Goal: Task Accomplishment & Management: Use online tool/utility

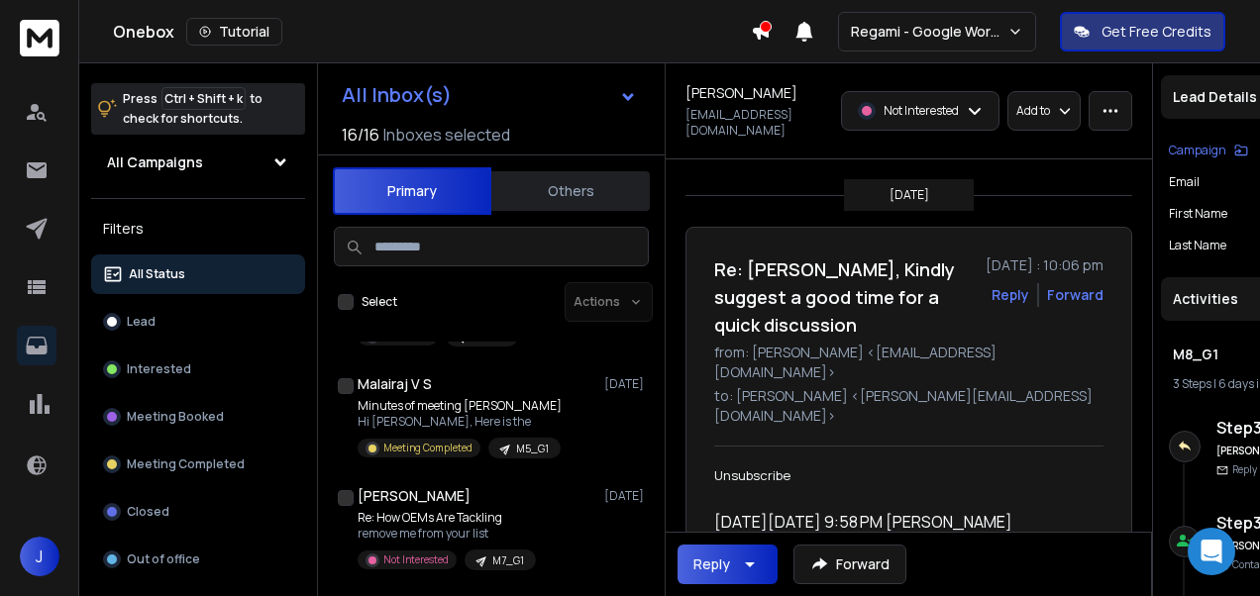
scroll to position [2450, 0]
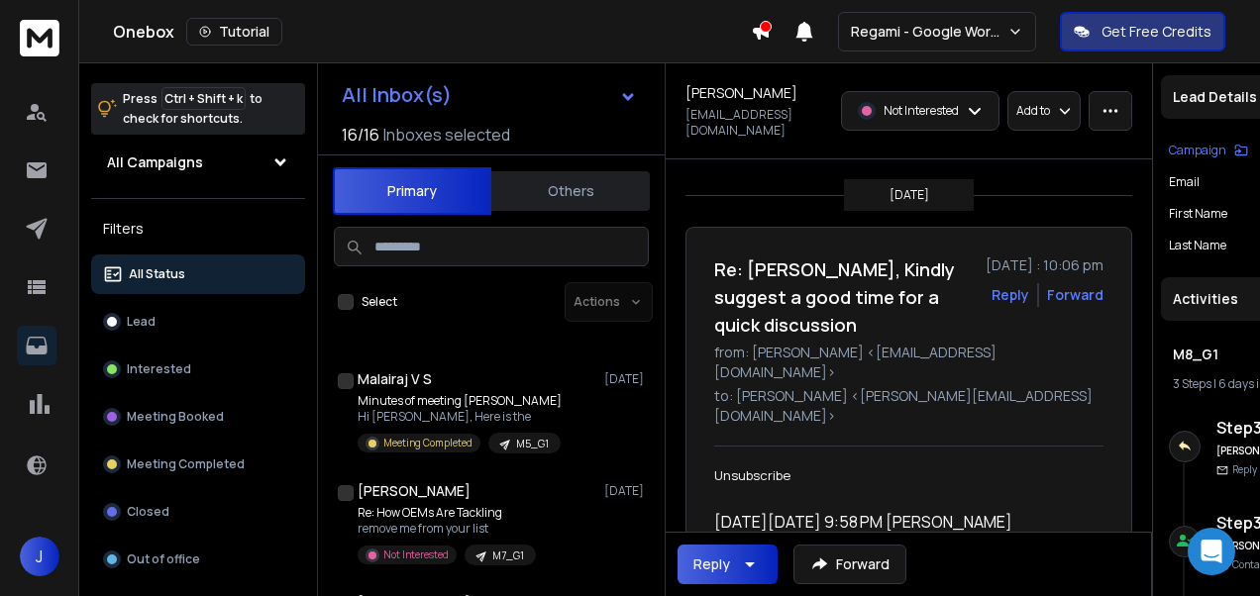
click at [469, 234] on input at bounding box center [491, 247] width 315 height 40
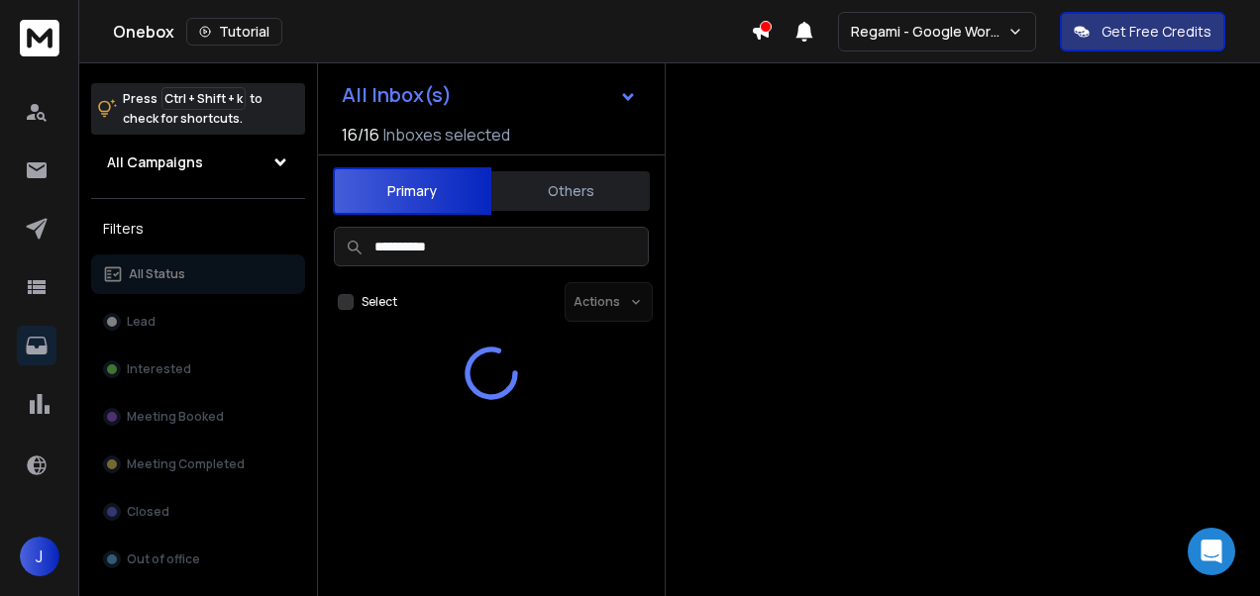
scroll to position [0, 0]
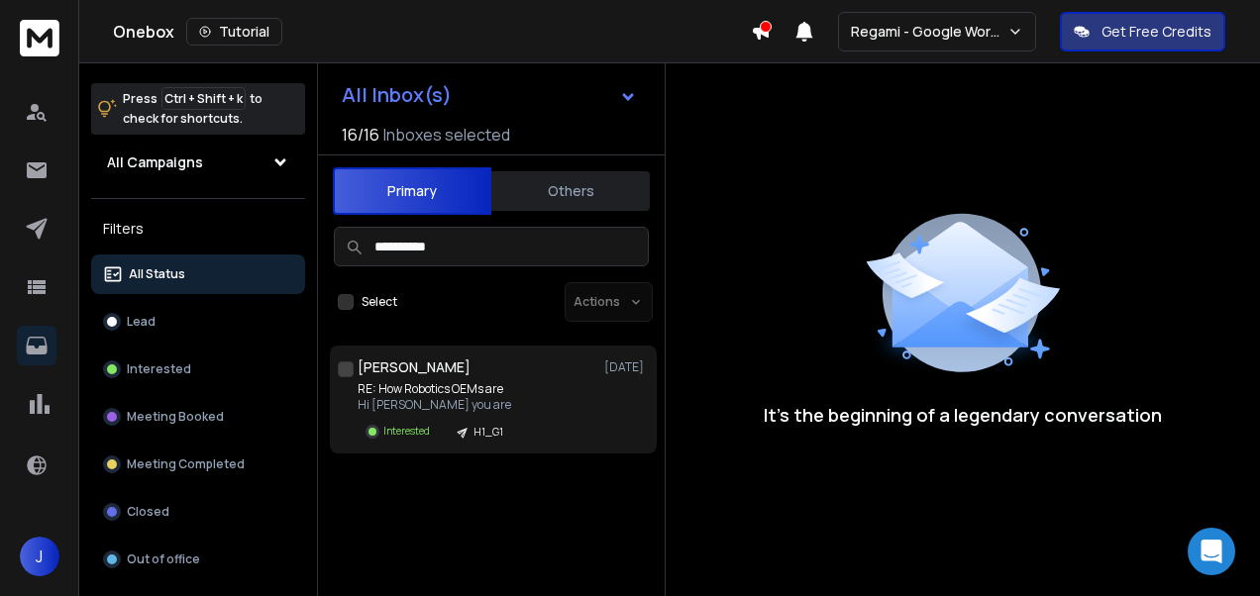
click at [460, 353] on div "Sankar Bala 03 Oct RE: How Robotics OEMs are Hi Nigel Hope you are Interested H…" at bounding box center [493, 400] width 327 height 108
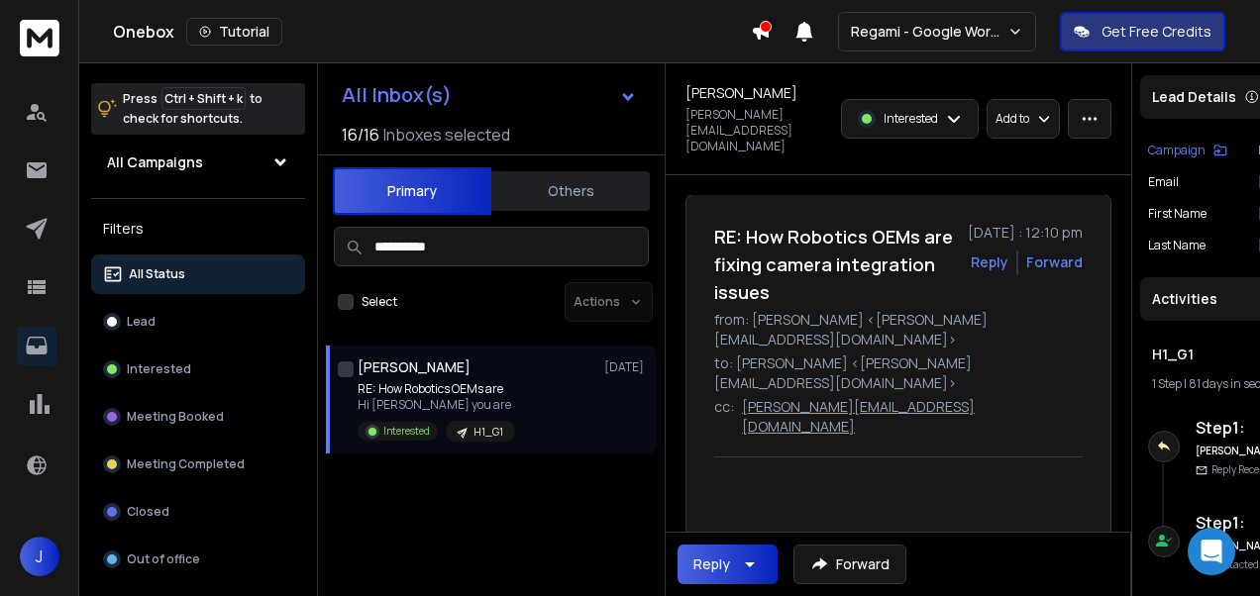
scroll to position [71, 0]
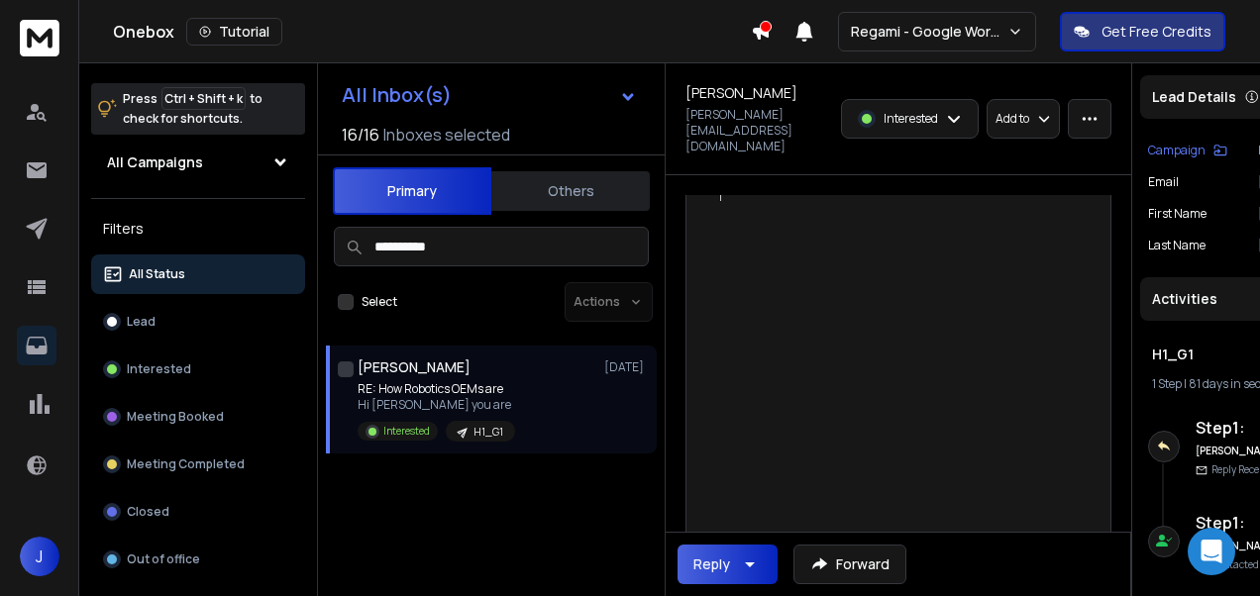
scroll to position [15, 0]
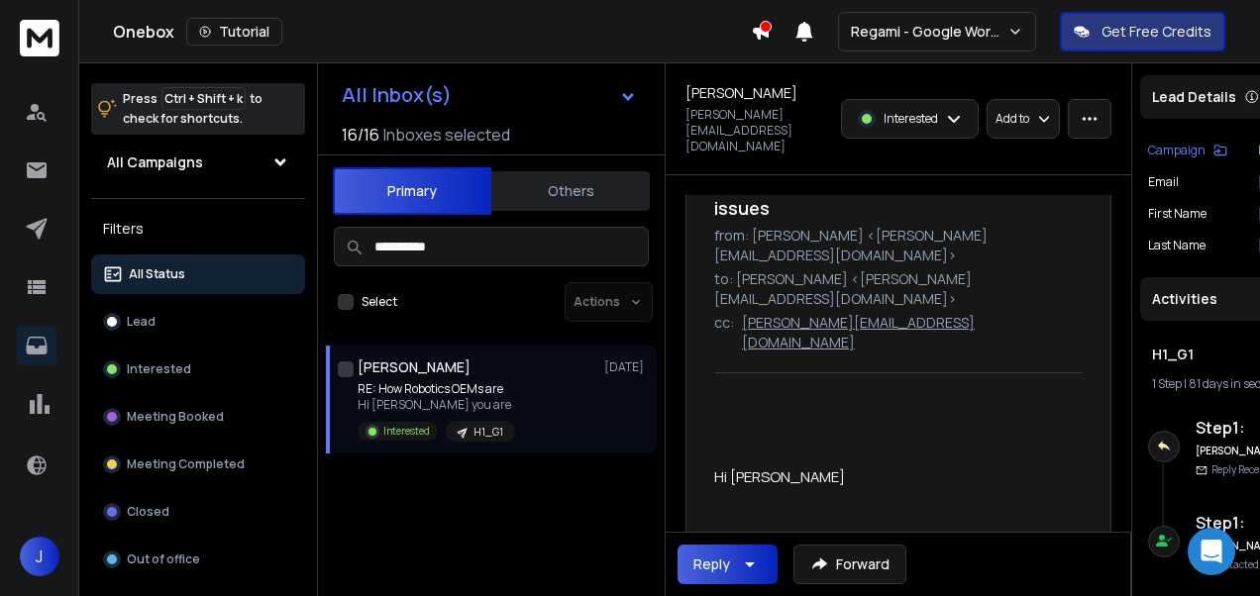
scroll to position [0, 0]
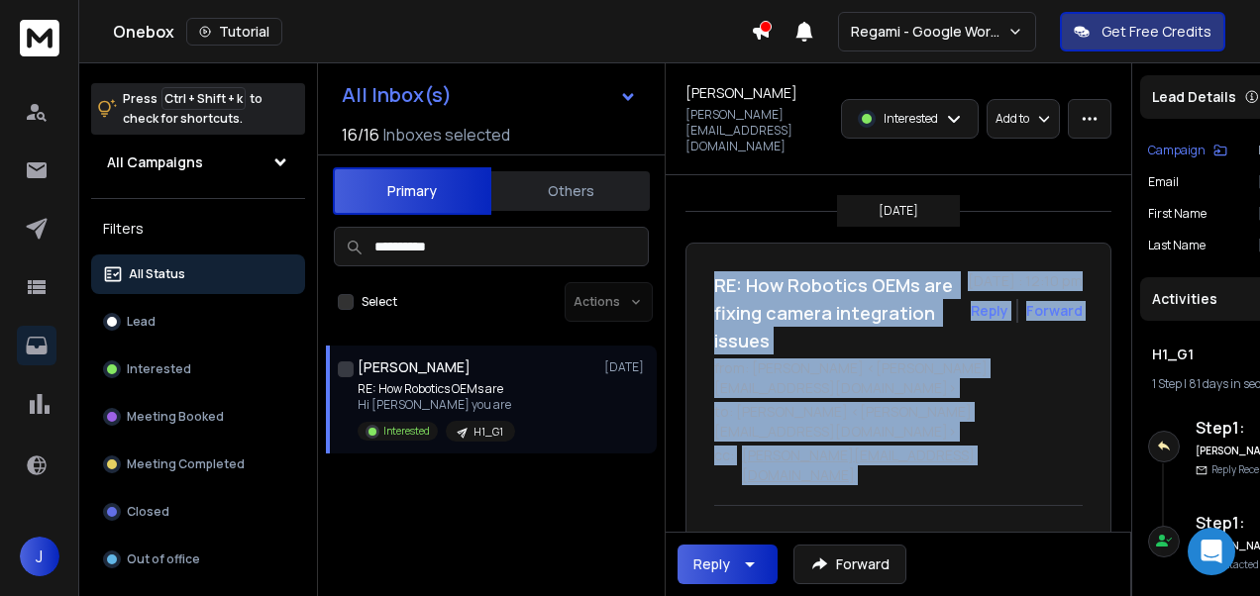
drag, startPoint x: 710, startPoint y: 228, endPoint x: 1042, endPoint y: 439, distance: 393.1
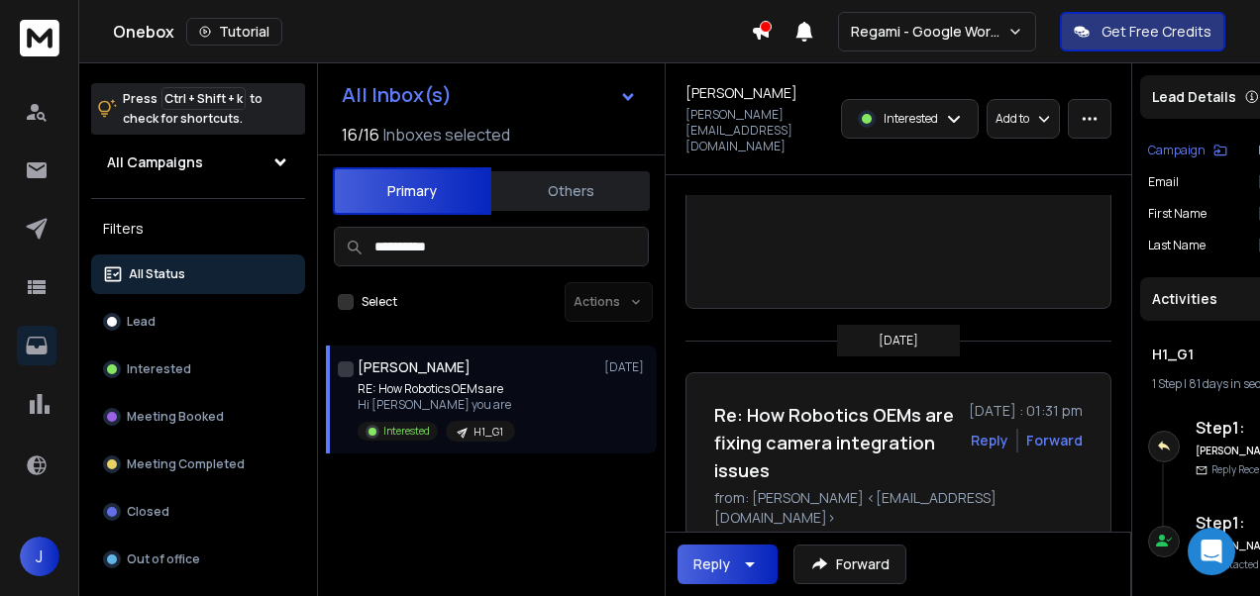
scroll to position [31604, 0]
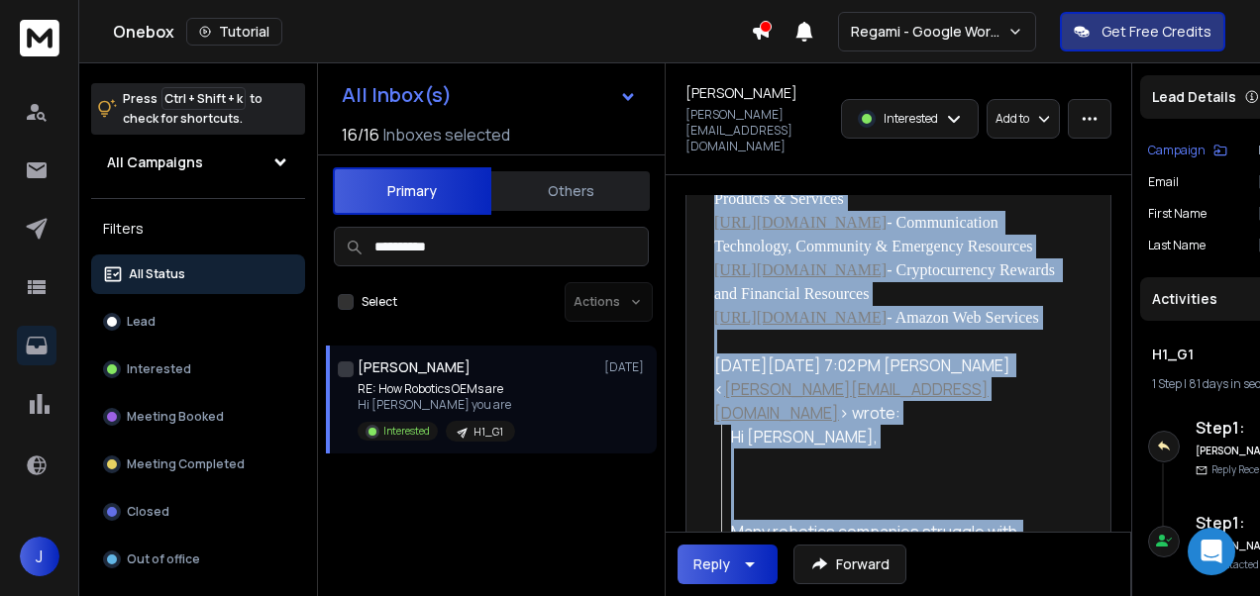
copy div "RE: How Robotics OEMs are fixing camera integration issues 3 October 2025 : 12:…"
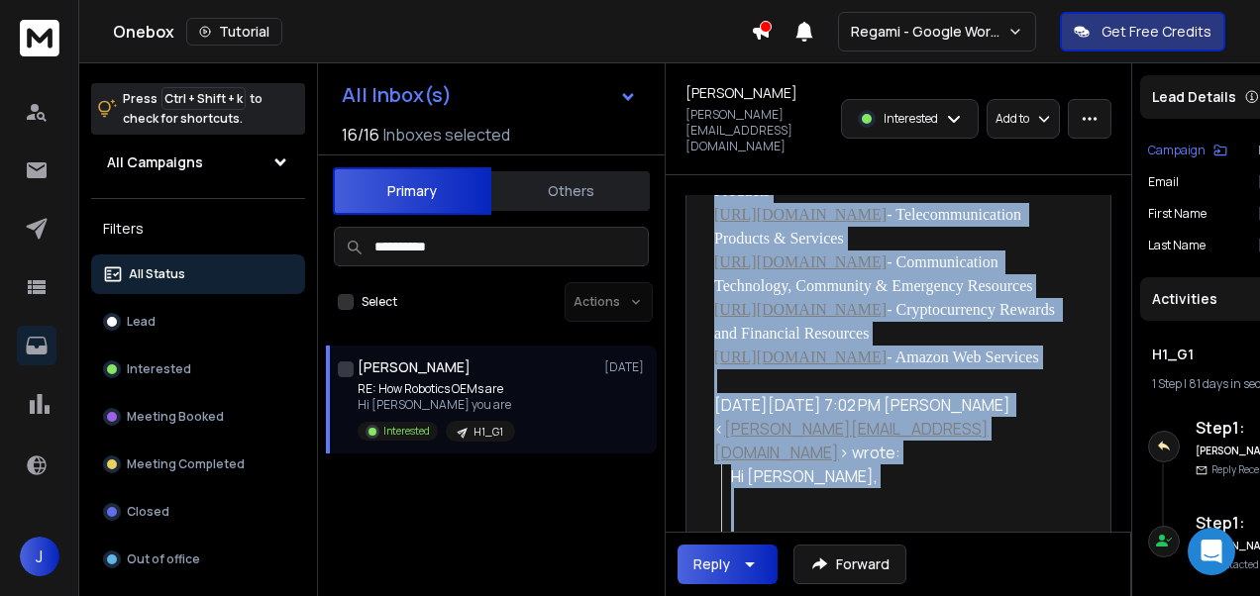
scroll to position [31548, 0]
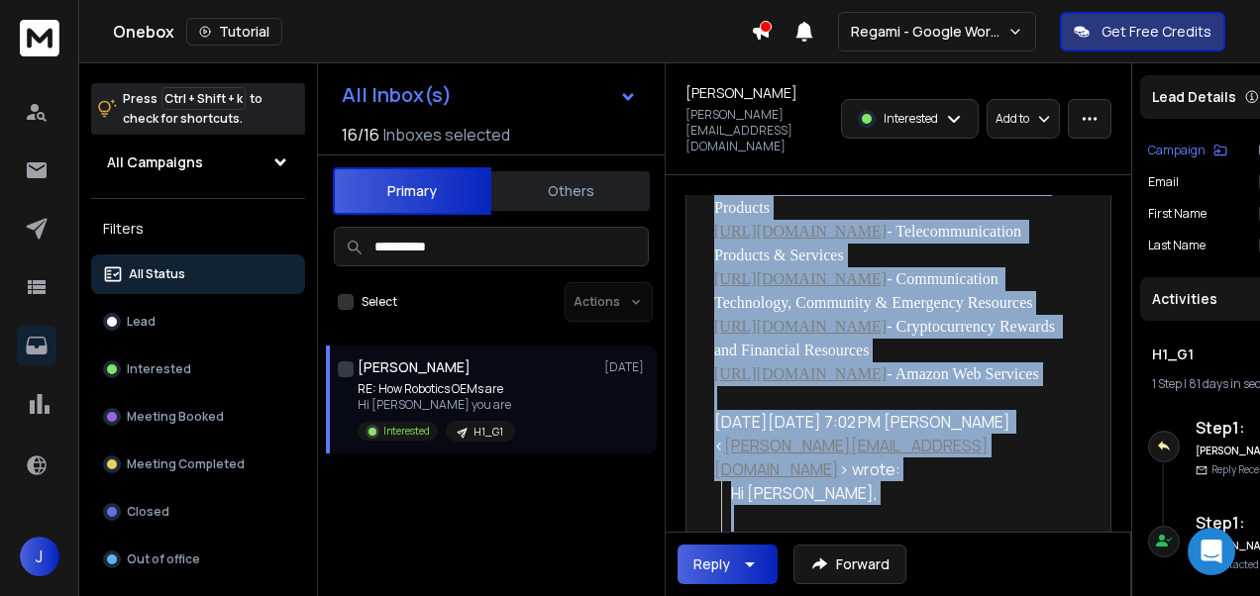
copy div "RE: How Robotics OEMs are fixing camera integration issues 3 October 2025 : 12:…"
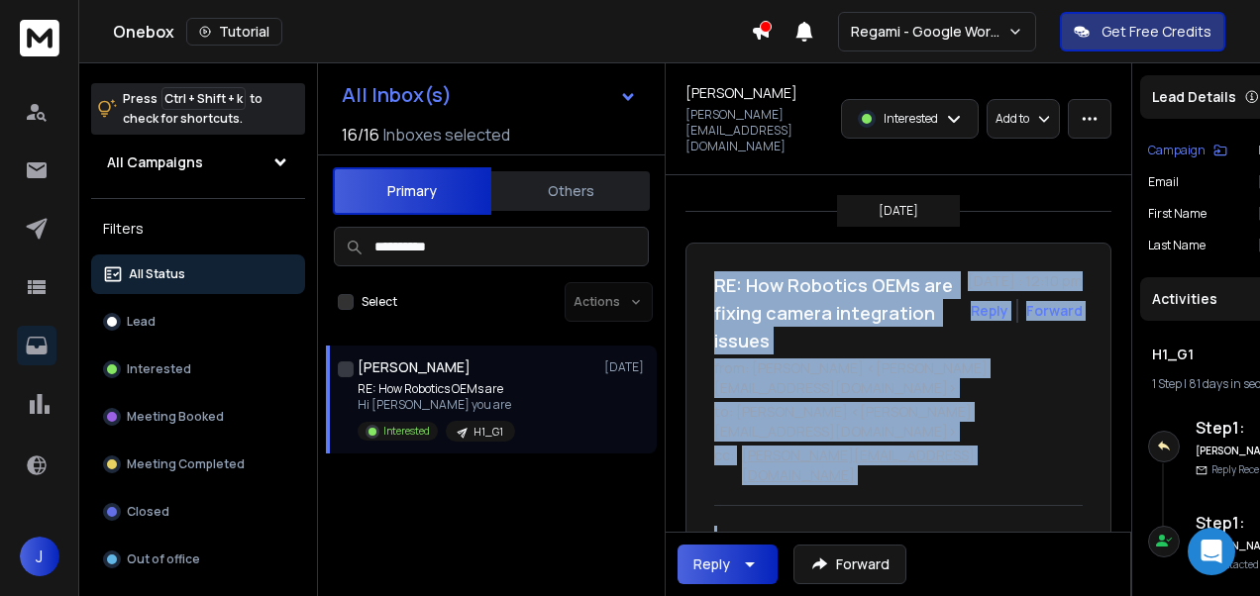
scroll to position [0, 0]
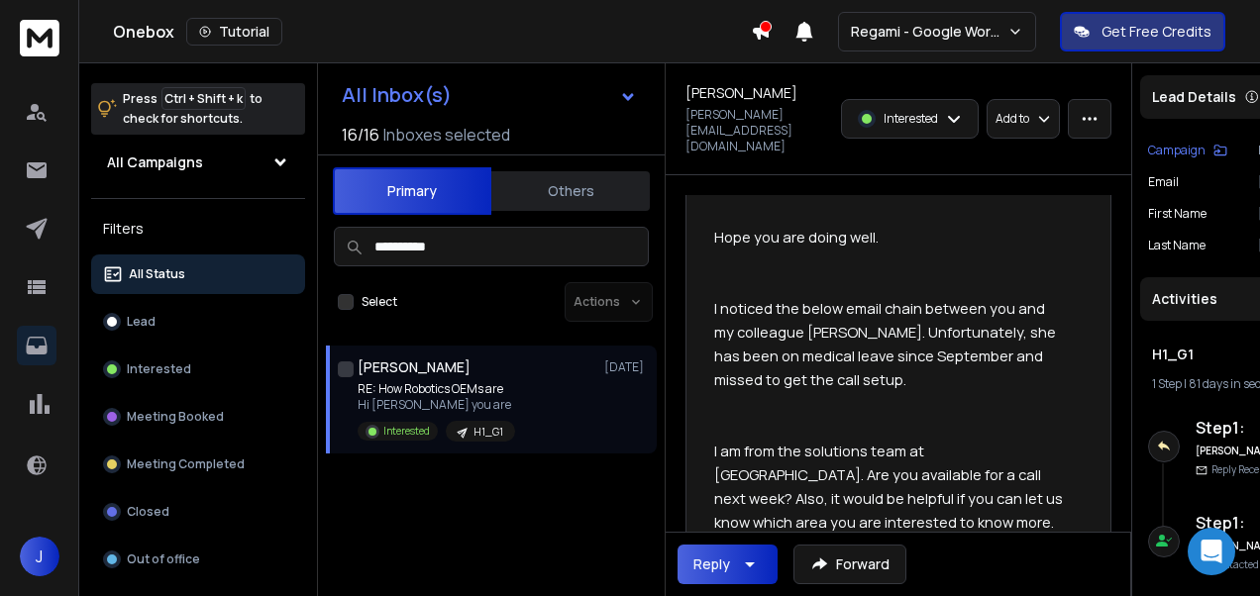
scroll to position [474, 0]
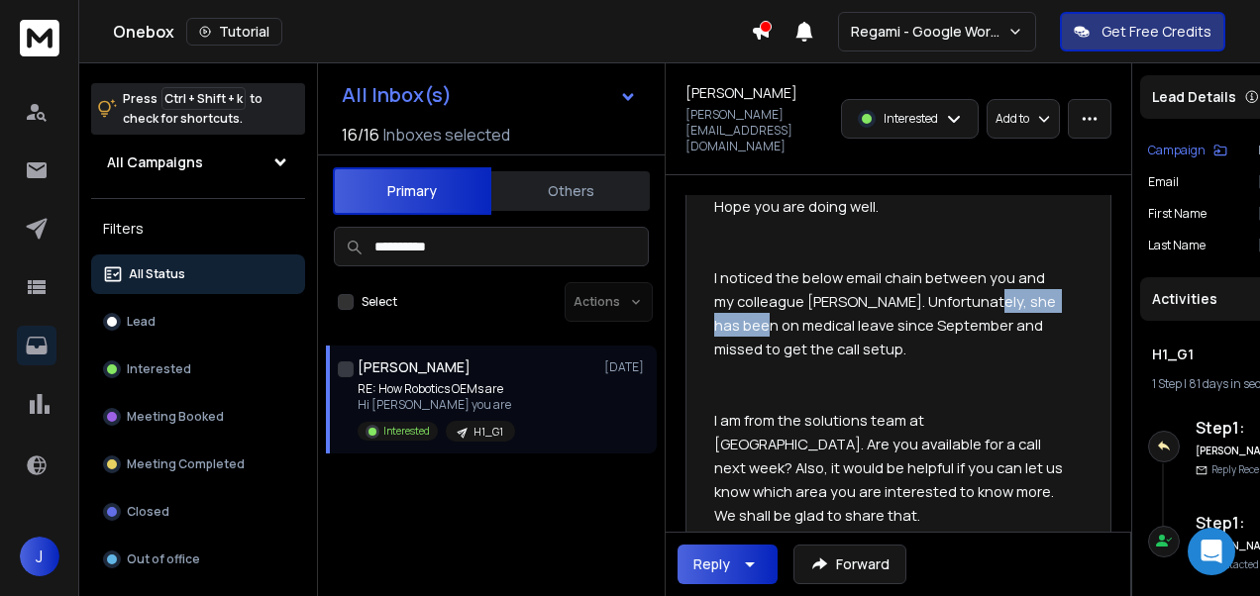
drag, startPoint x: 943, startPoint y: 256, endPoint x: 1062, endPoint y: 266, distance: 119.3
click at [1059, 267] on span "I noticed the below email chain between you and my colleague Sophia. Unfortunat…" at bounding box center [886, 312] width 345 height 91
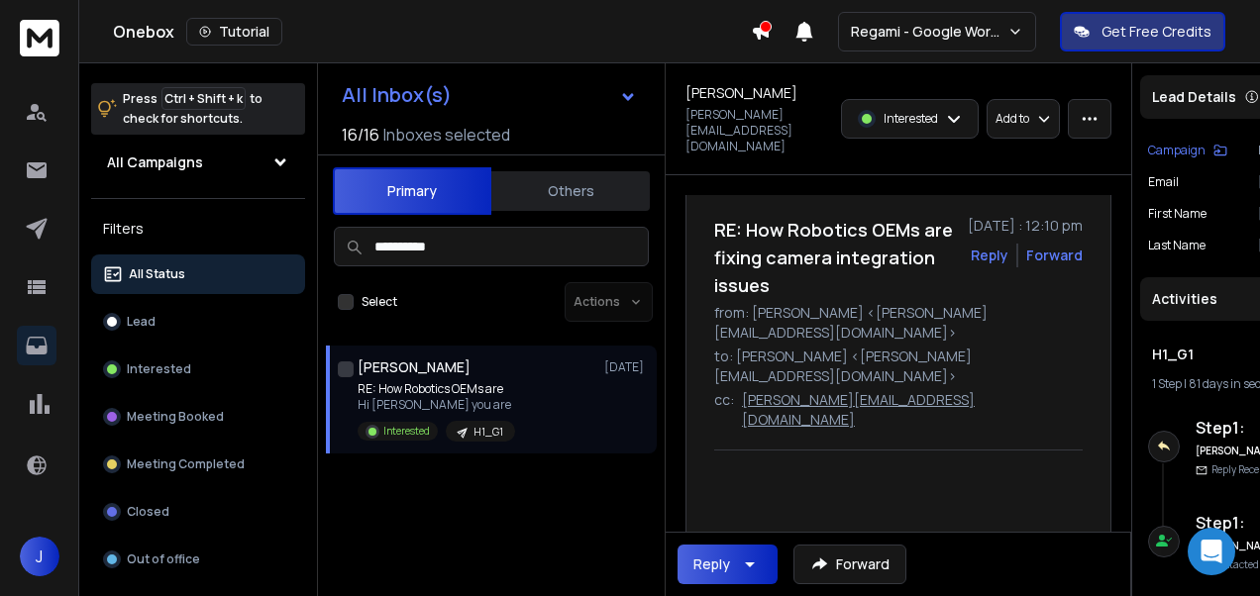
scroll to position [0, 0]
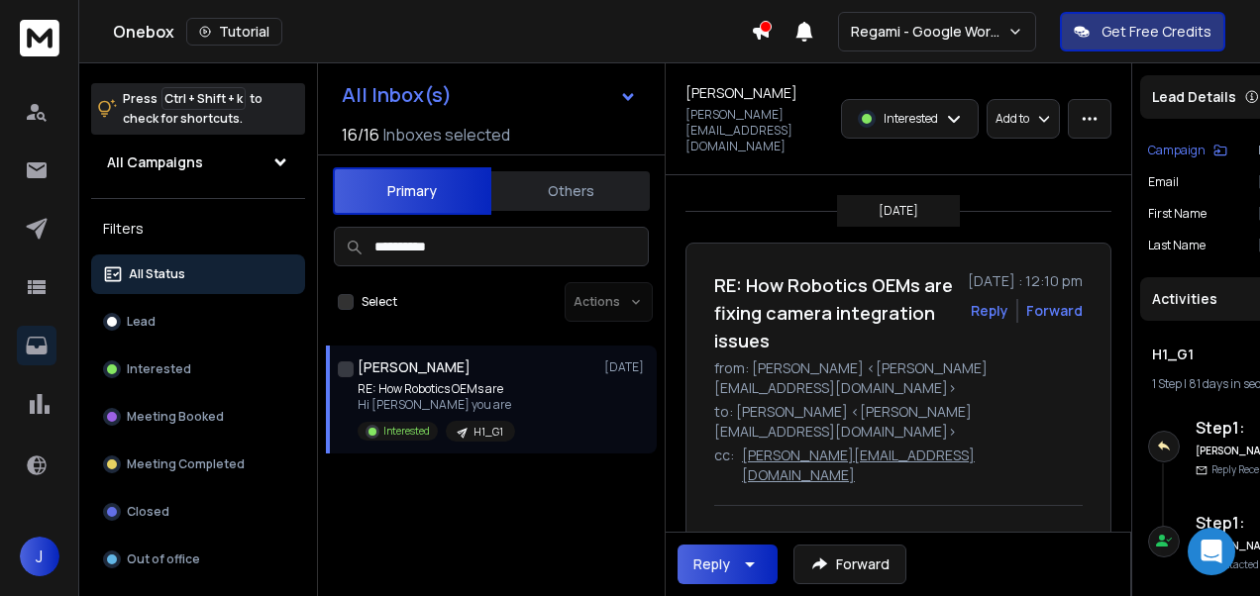
click at [604, 250] on input "**********" at bounding box center [491, 247] width 315 height 40
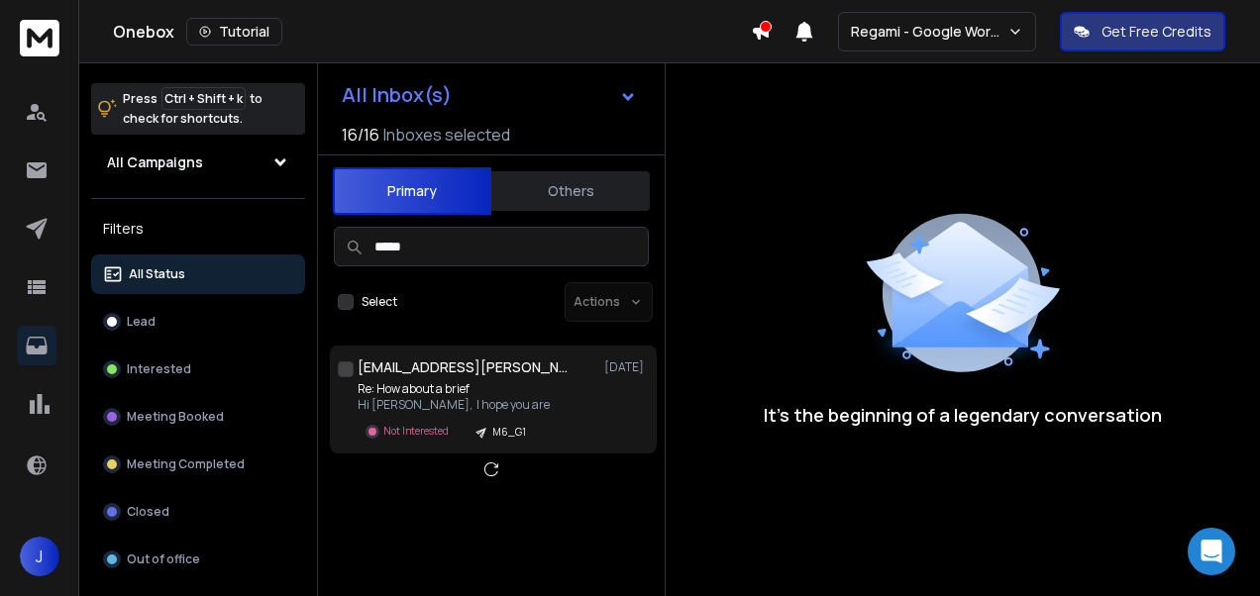
type input "*****"
click at [481, 388] on p "Re: How about a brief" at bounding box center [454, 389] width 192 height 16
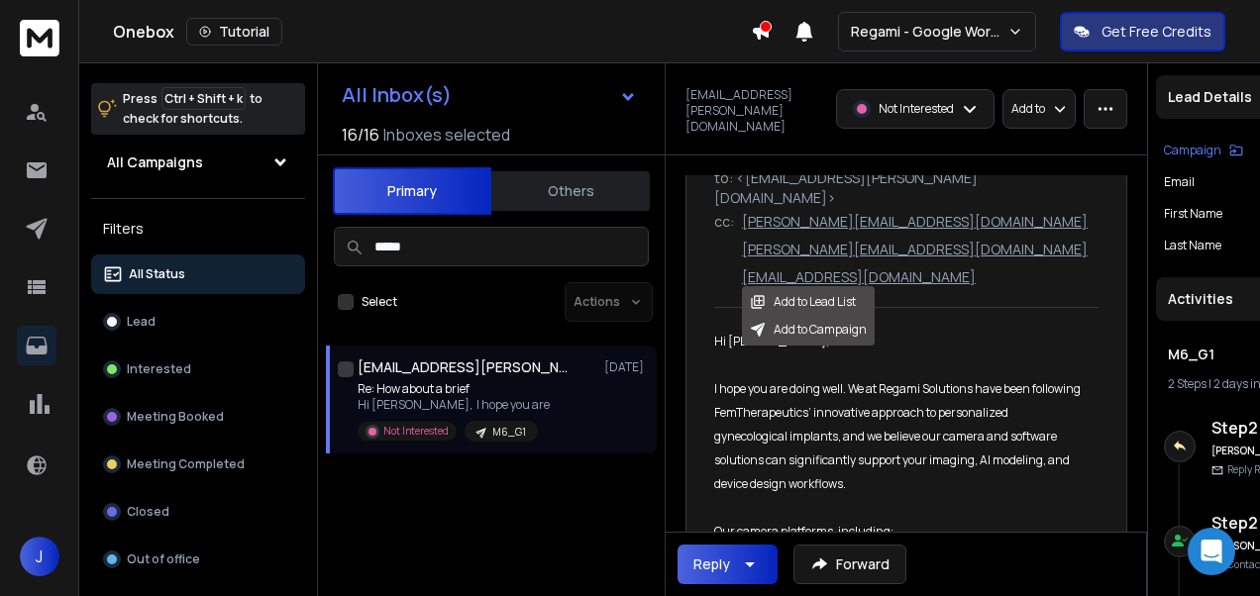
scroll to position [187, 0]
click at [935, 379] on span "I hope you are doing well. We at Regami Solutions have been following FemTherap…" at bounding box center [898, 435] width 368 height 112
click at [477, 248] on input "*****" at bounding box center [491, 247] width 315 height 40
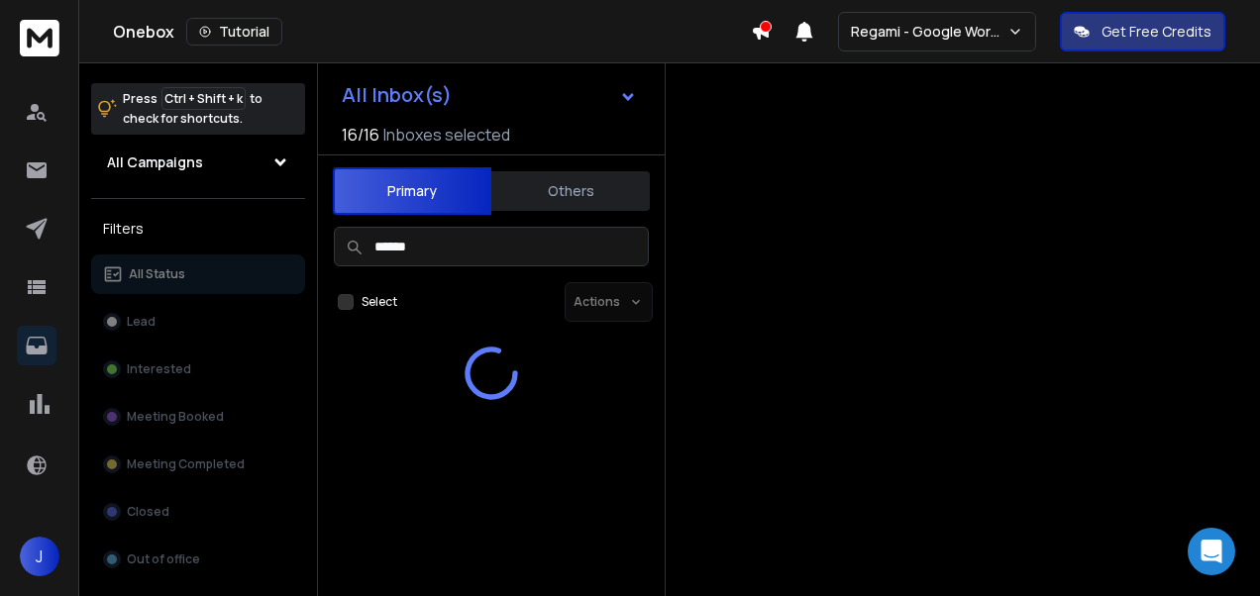
scroll to position [0, 0]
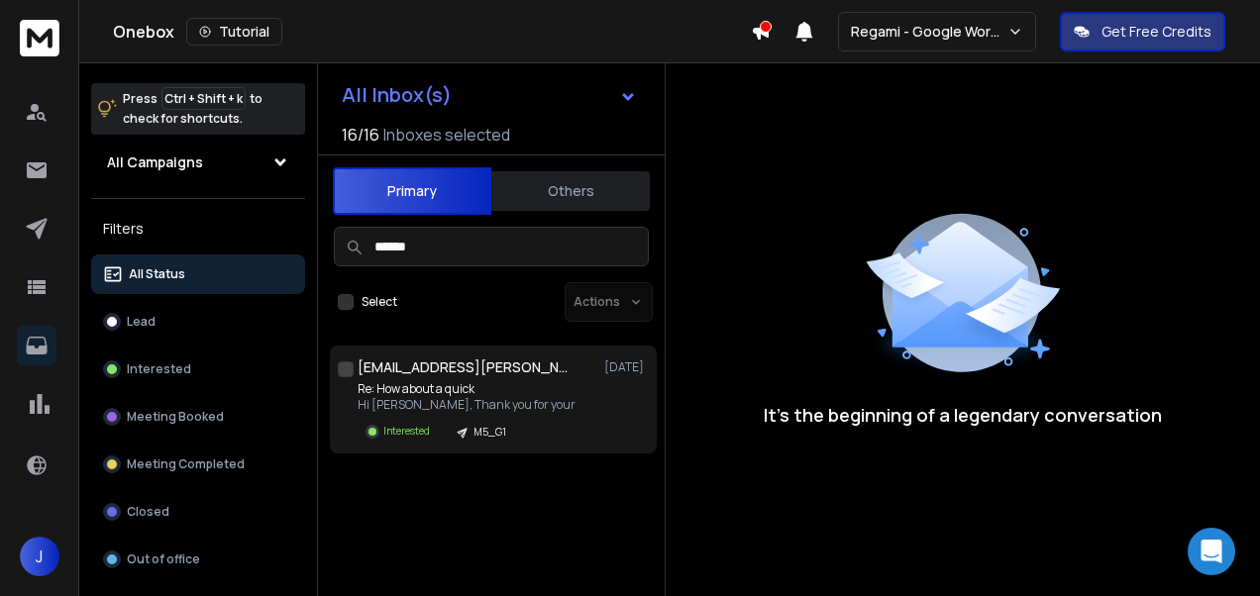
type input "******"
click at [438, 378] on div "tanguy@otiv.ai 03 Oct Re: How about a quick Hi Tanguy, Thank you for your Inter…" at bounding box center [503, 400] width 291 height 84
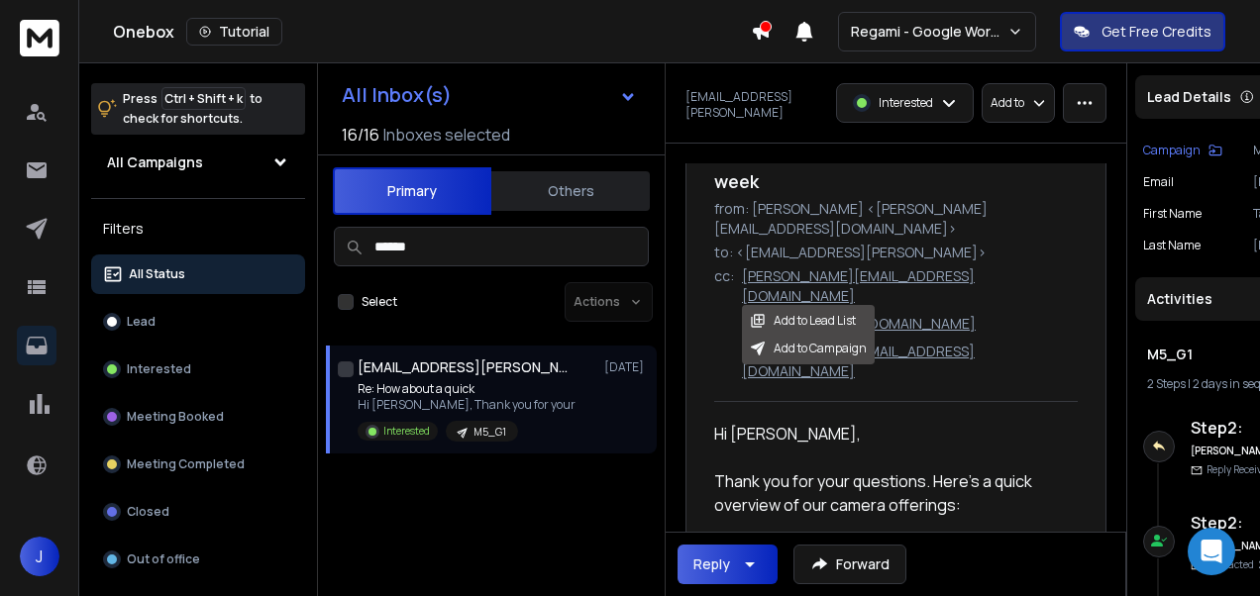
scroll to position [149, 0]
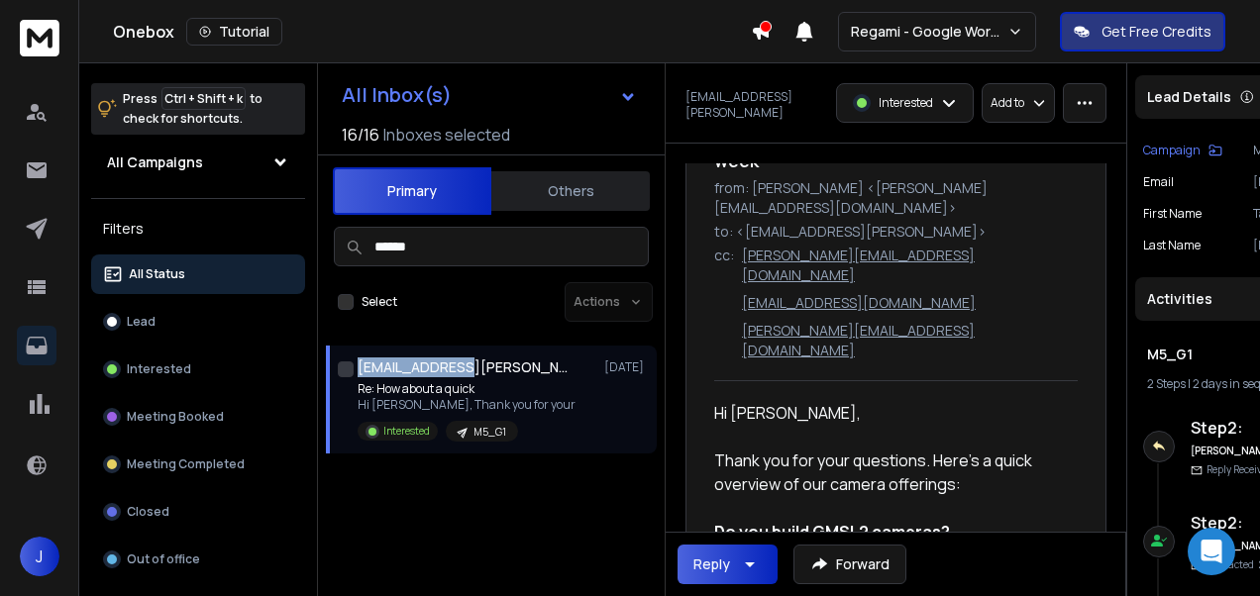
drag, startPoint x: 460, startPoint y: 368, endPoint x: 351, endPoint y: 374, distance: 109.1
click at [351, 374] on div "tanguy@otiv.ai 03 Oct Re: How about a quick Hi Tanguy, Thank you for your Inter…" at bounding box center [493, 400] width 327 height 108
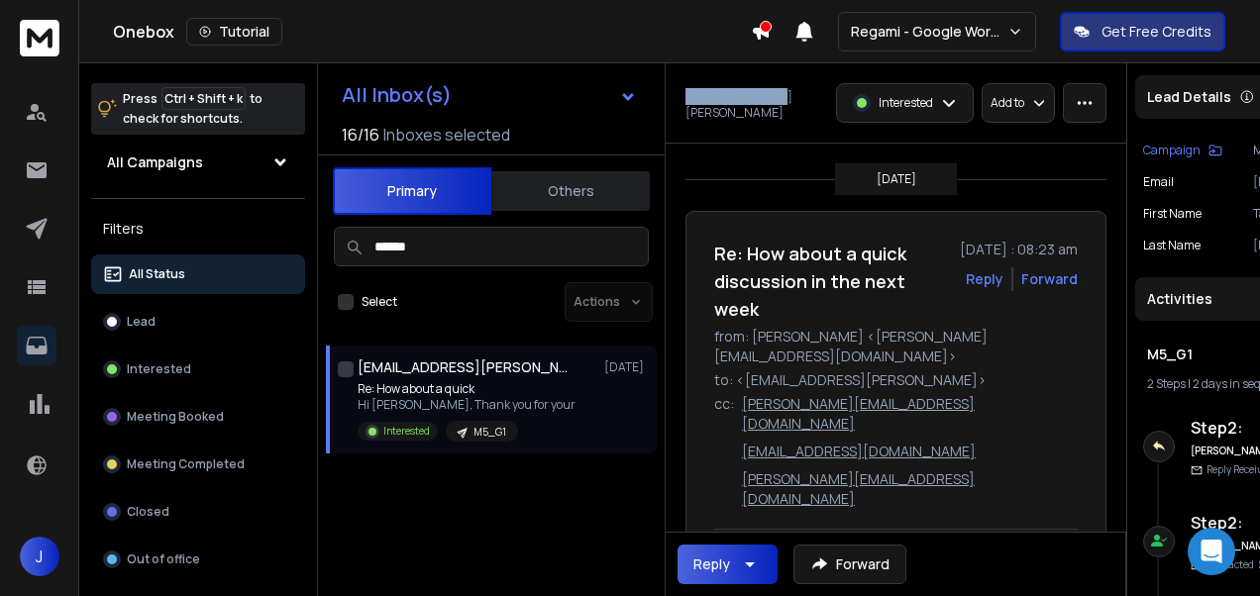
drag, startPoint x: 775, startPoint y: 107, endPoint x: 679, endPoint y: 111, distance: 96.1
click at [679, 111] on div "tanguy@otiv.ai Interested Add to Interested Add to" at bounding box center [895, 103] width 460 height 80
copy p "[EMAIL_ADDRESS][PERSON_NAME]"
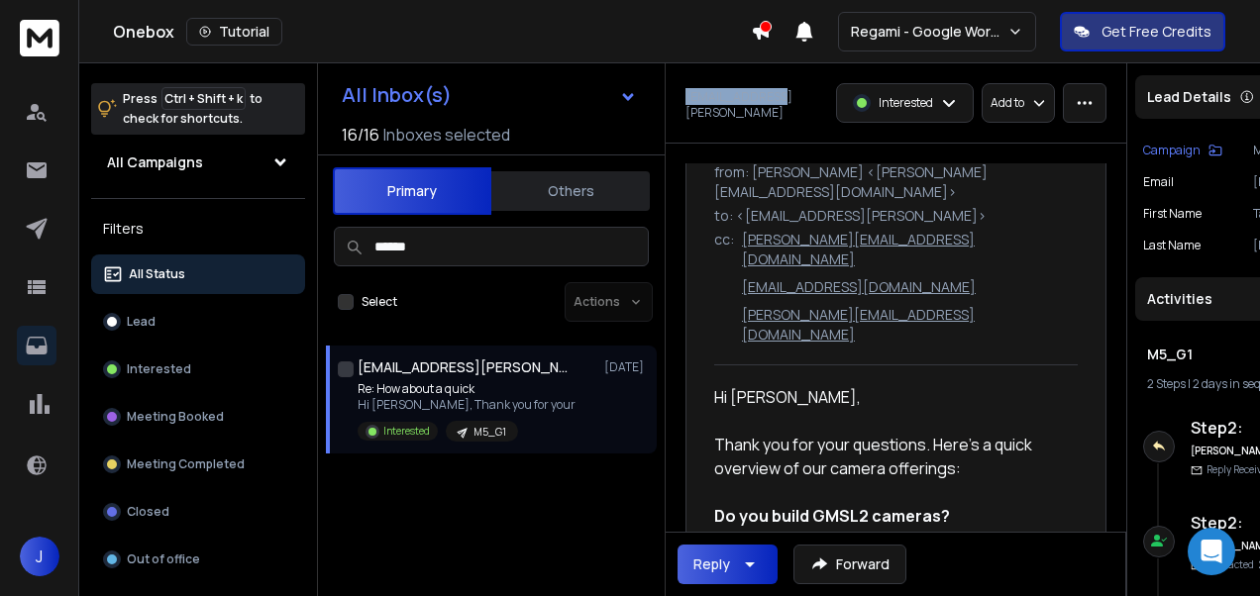
scroll to position [168, 0]
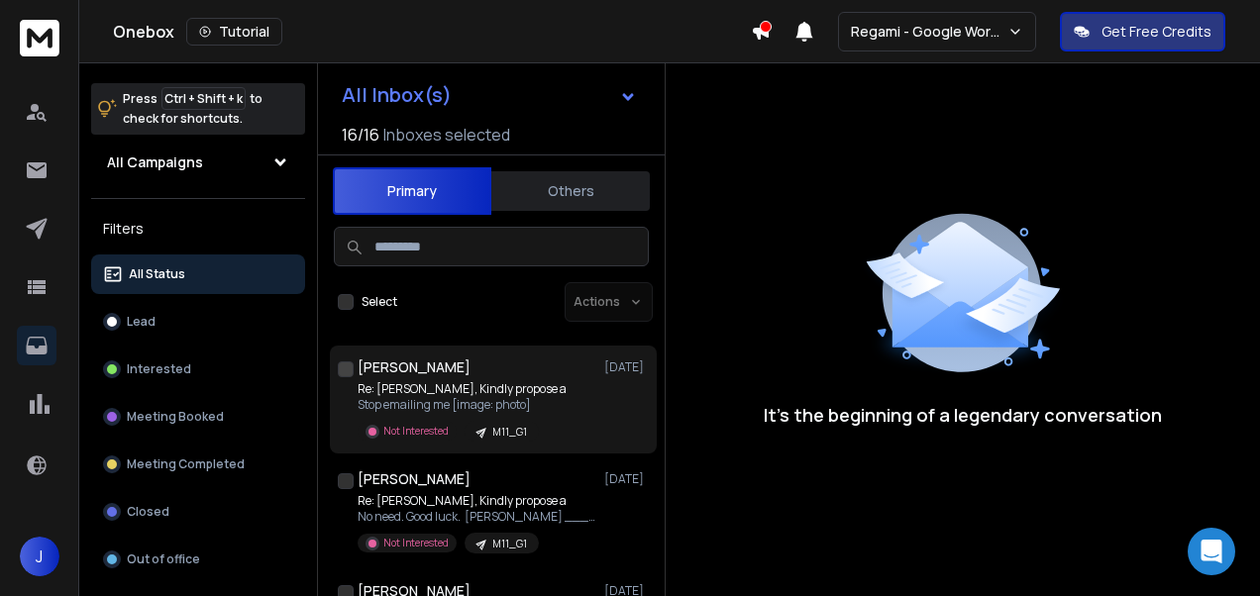
click at [491, 375] on div "[PERSON_NAME] [DATE]" at bounding box center [503, 368] width 291 height 20
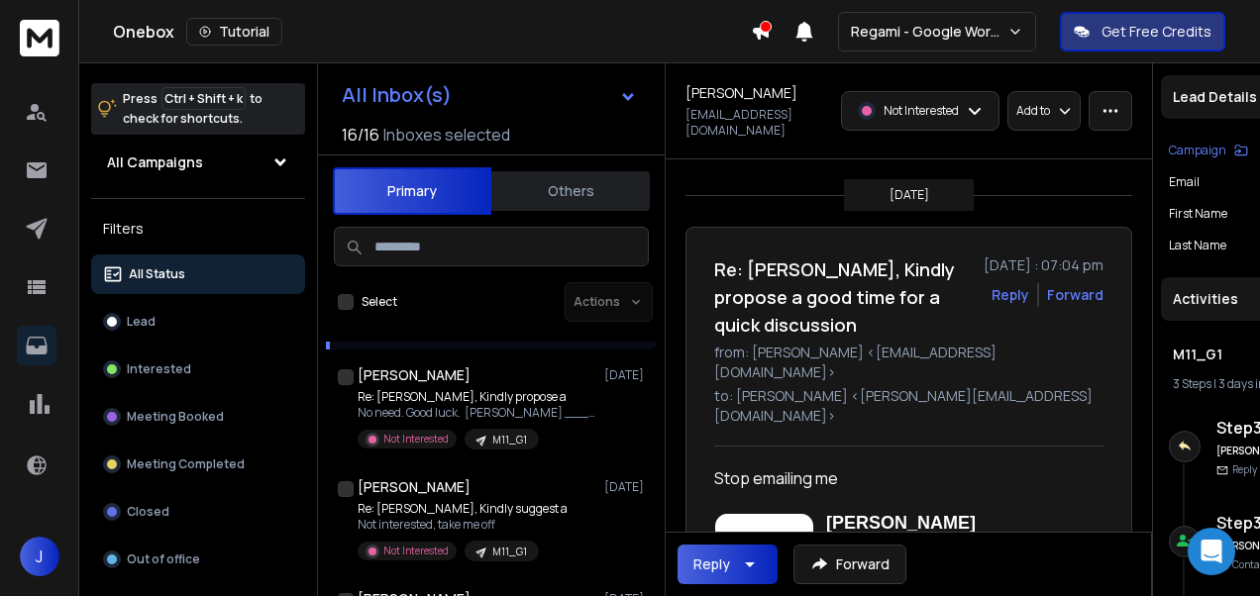
scroll to position [106, 0]
click at [519, 402] on p "Re: [PERSON_NAME], Kindly propose a" at bounding box center [477, 395] width 238 height 16
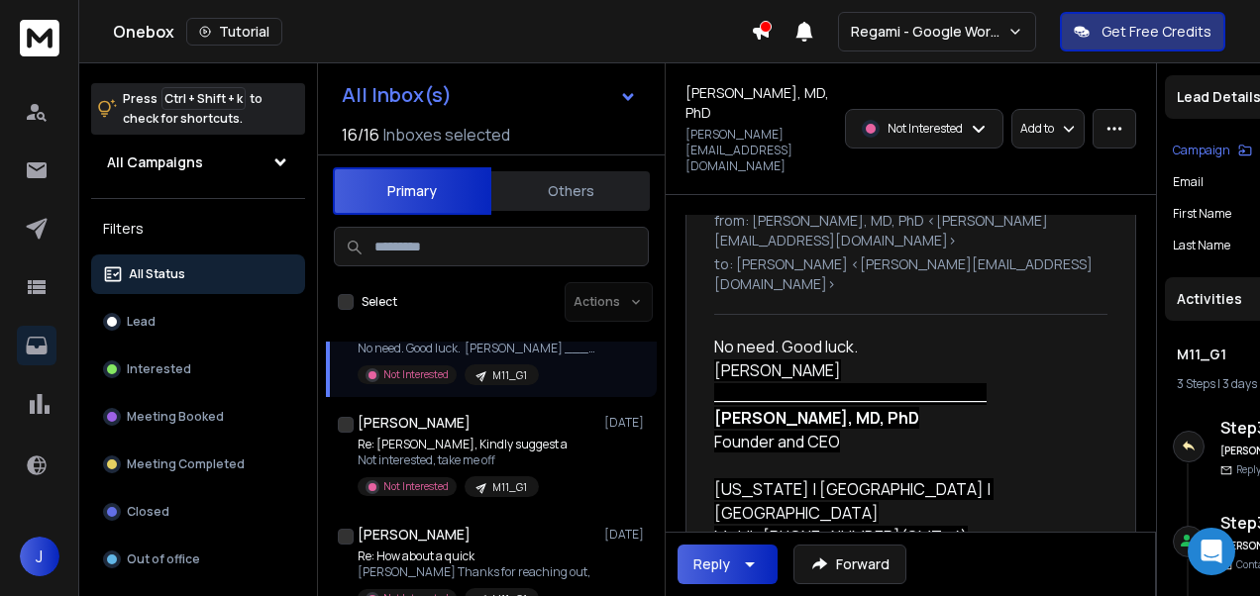
scroll to position [169, 0]
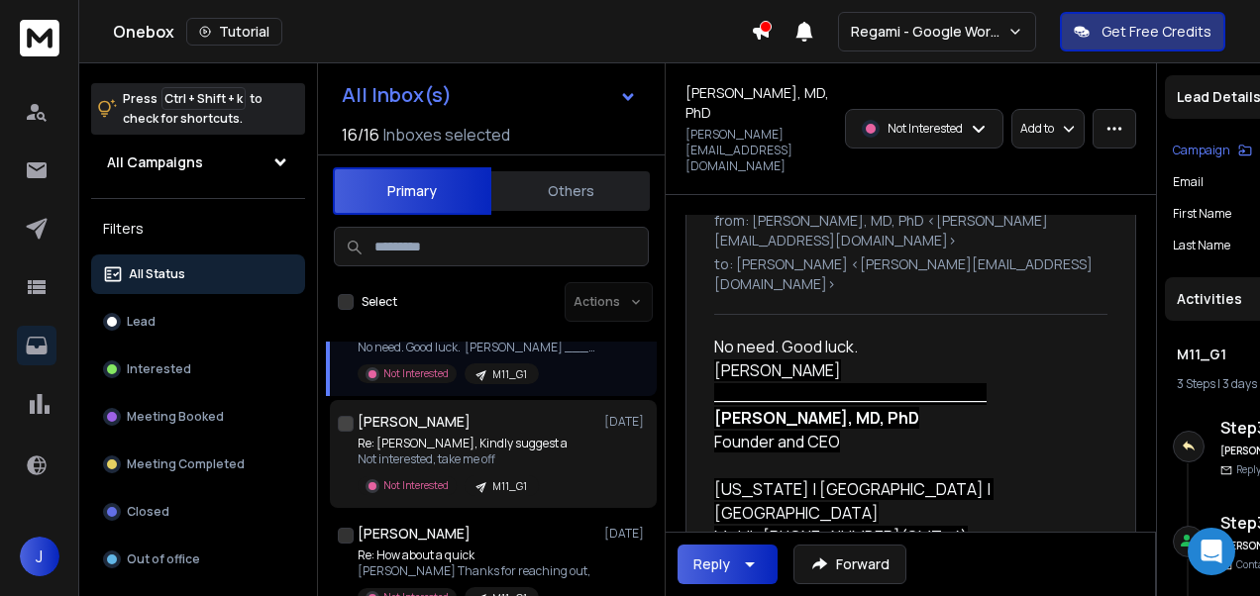
click at [426, 454] on p "Not interested, take me off" at bounding box center [463, 460] width 210 height 16
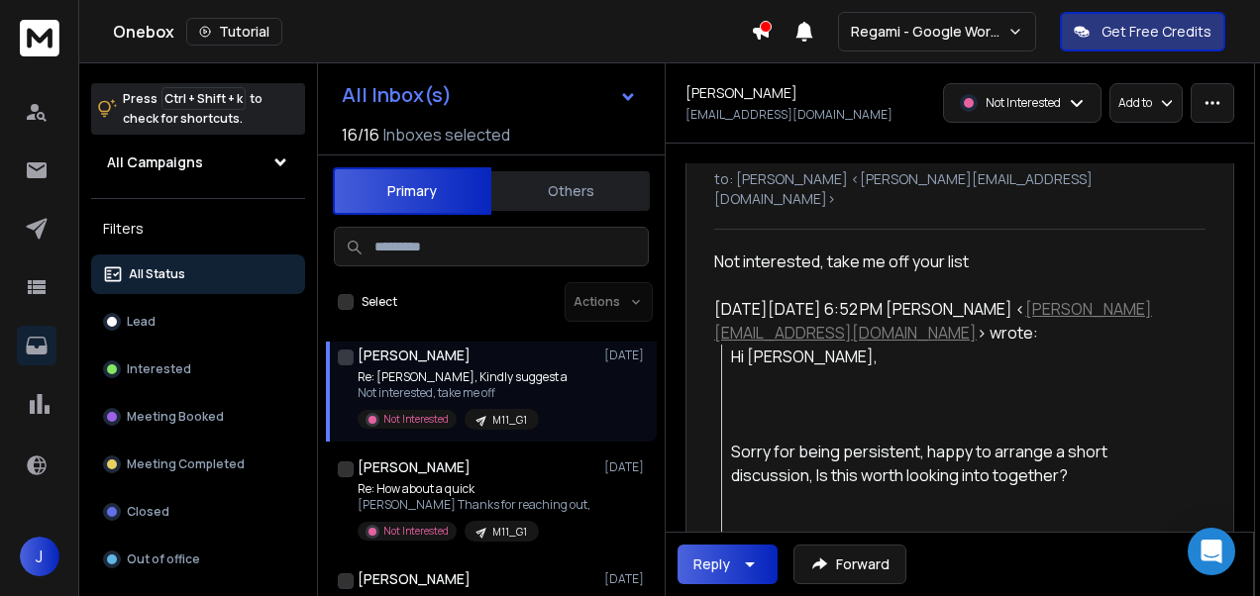
scroll to position [239, 0]
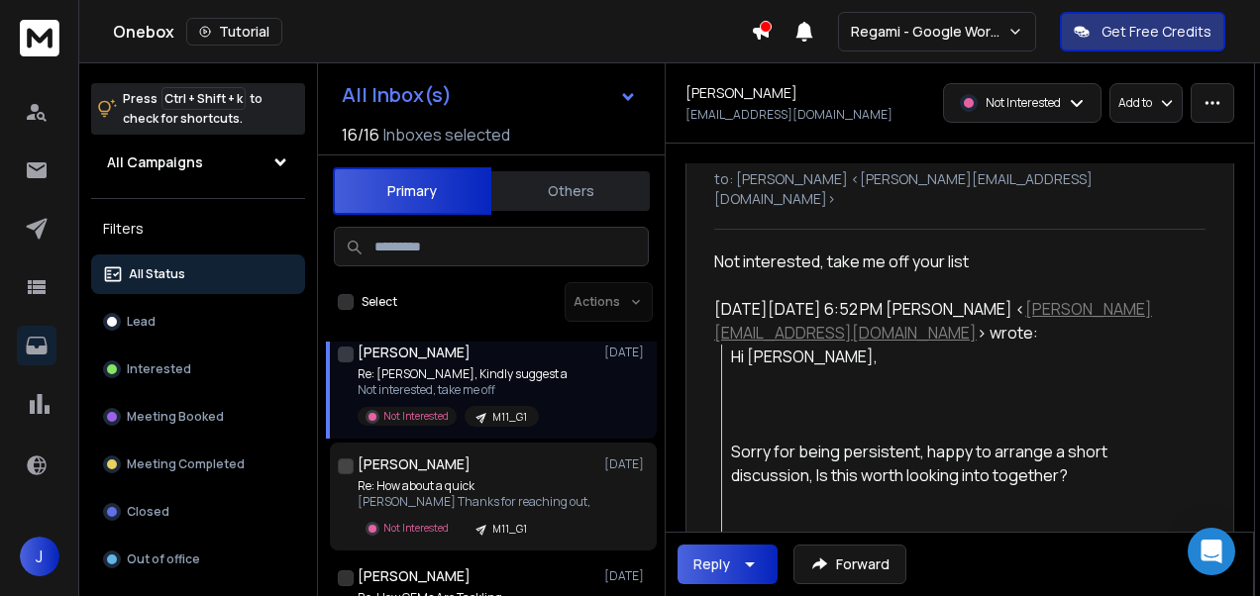
click at [495, 488] on p "Re: How about a quick" at bounding box center [474, 486] width 233 height 16
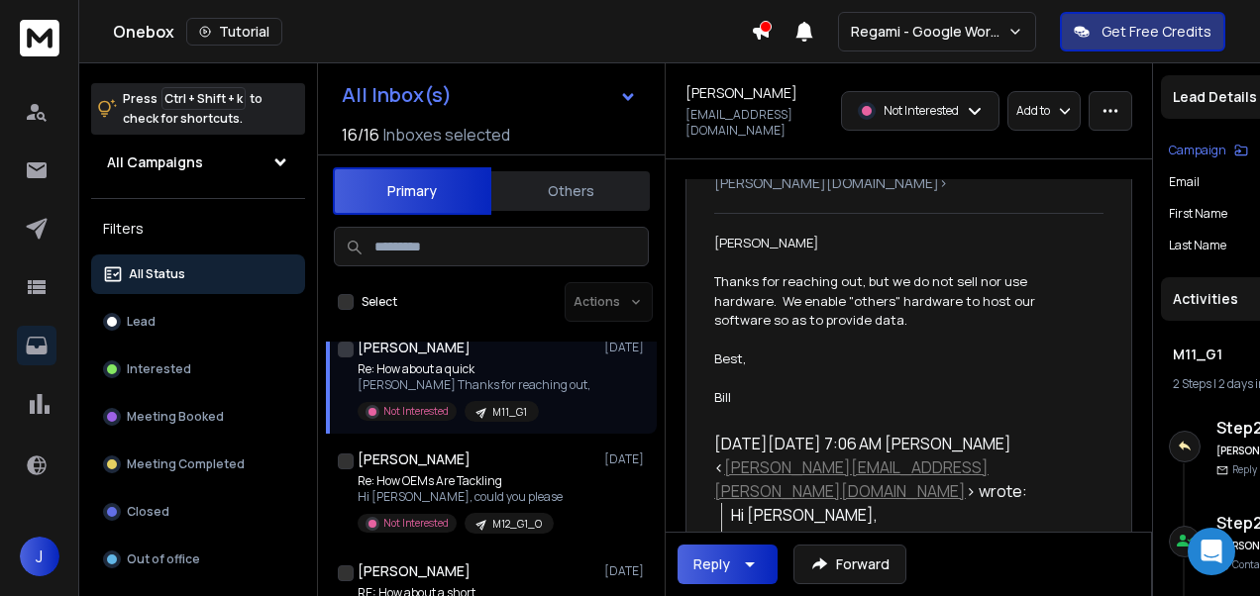
scroll to position [358, 0]
click at [458, 480] on p "Re: How OEMs Are Tackling" at bounding box center [460, 478] width 205 height 16
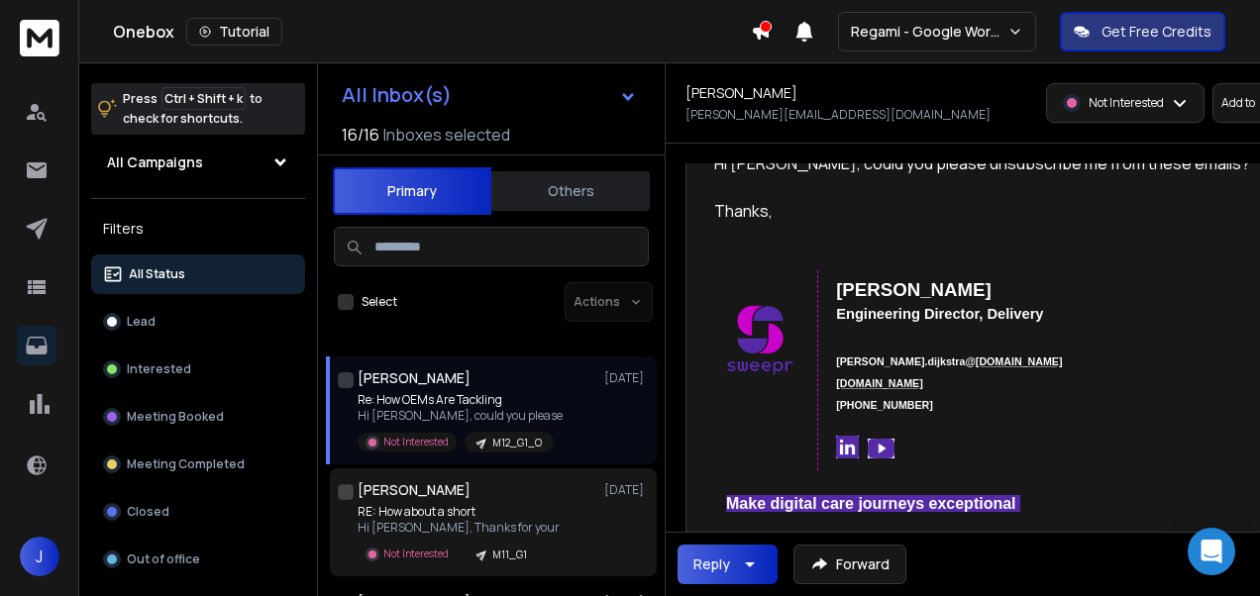
scroll to position [438, 0]
click at [523, 535] on div "RE: How about a short Hi [PERSON_NAME], Thanks for your Not Interested M11_G1" at bounding box center [459, 533] width 202 height 60
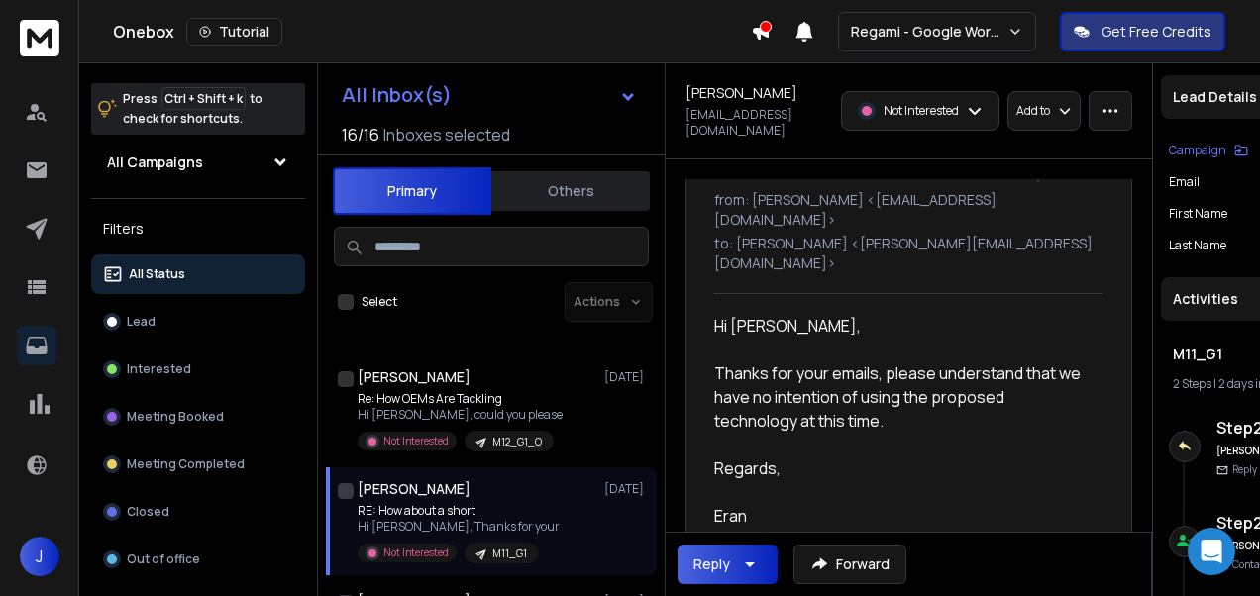
scroll to position [608, 0]
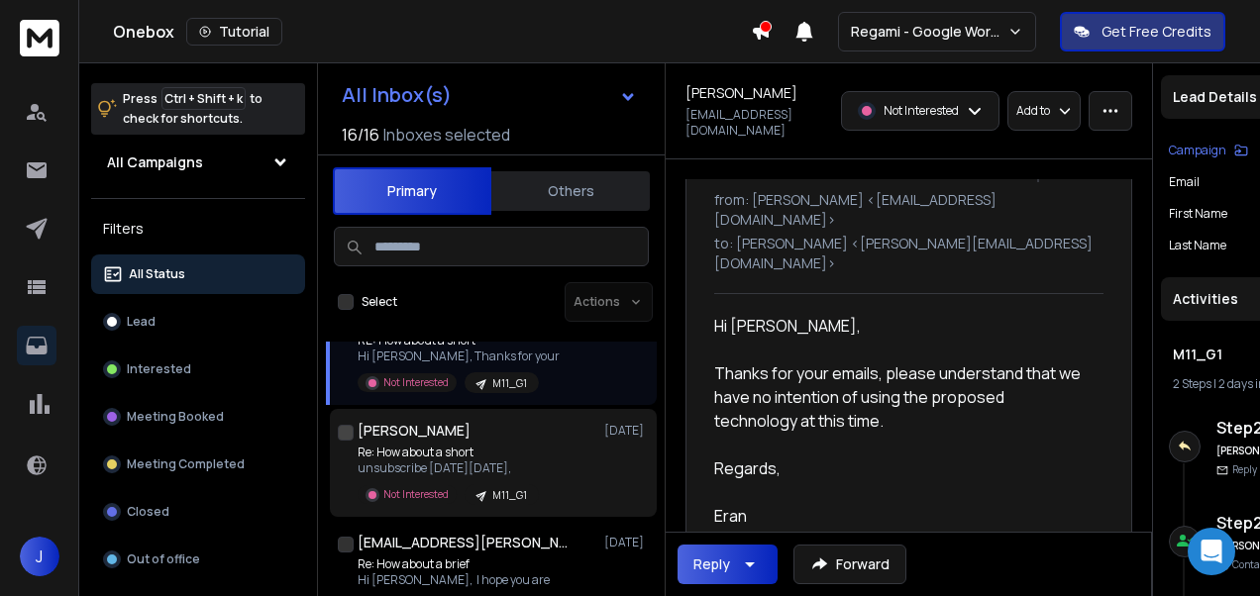
click at [493, 467] on p "unsubscribe [DATE][DATE]," at bounding box center [448, 468] width 181 height 16
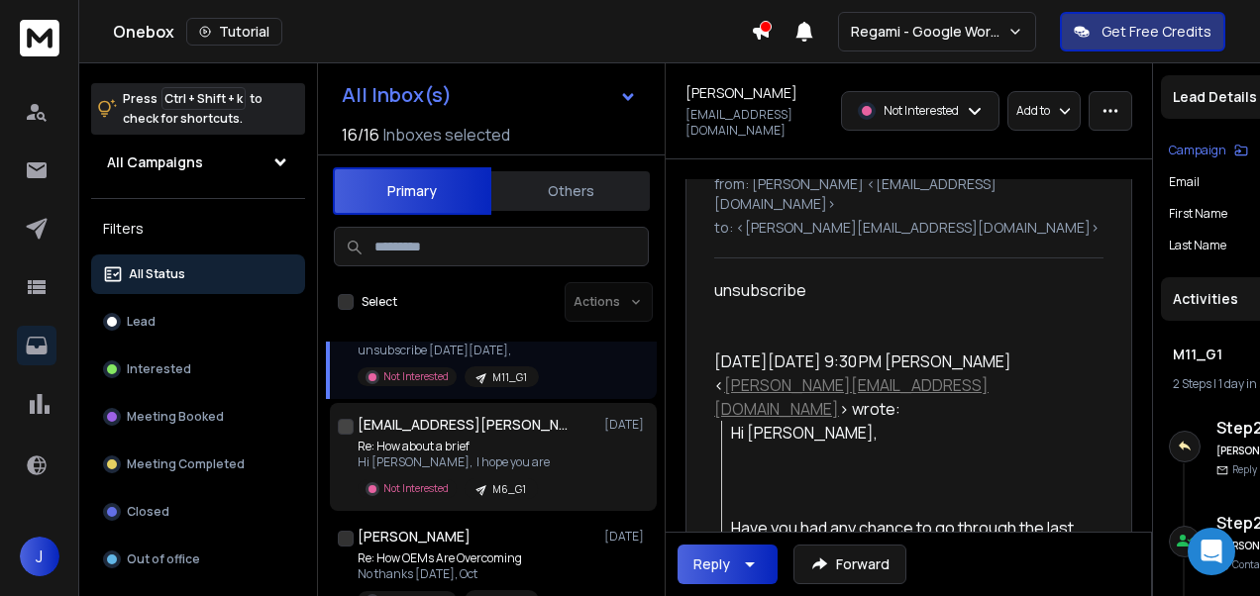
scroll to position [727, 0]
click at [520, 442] on p "Re: How about a brief" at bounding box center [454, 446] width 192 height 16
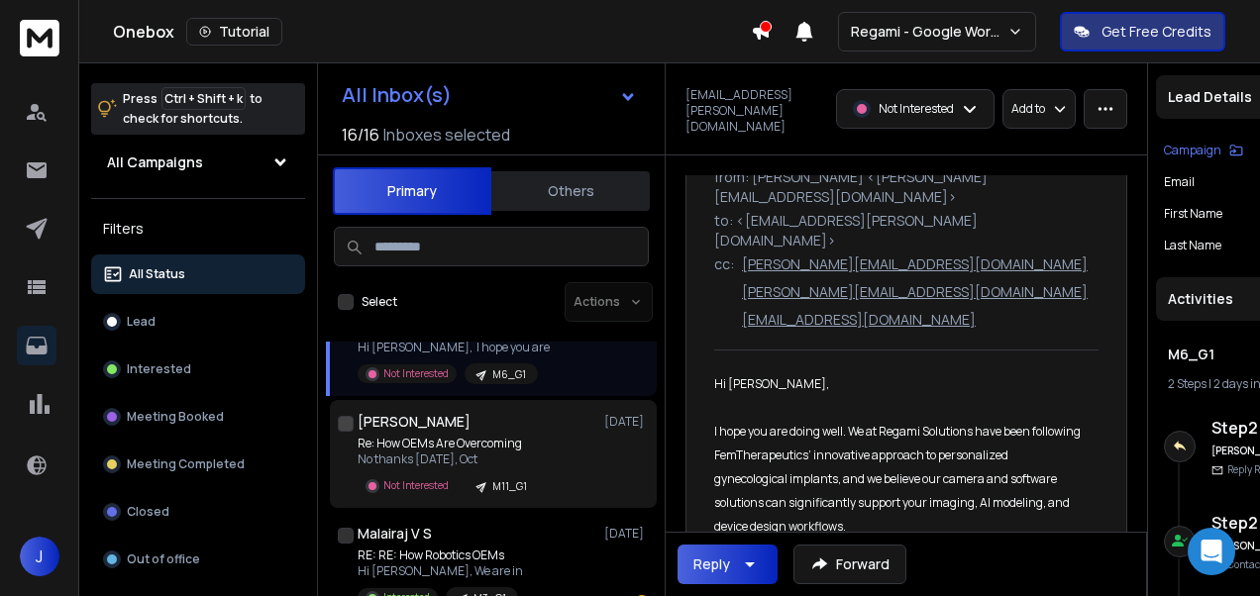
scroll to position [842, 0]
click at [533, 410] on div "[PERSON_NAME] [DATE] Re: How OEMs Are Overcoming No thanks [DATE], Oct Not Inte…" at bounding box center [493, 453] width 327 height 108
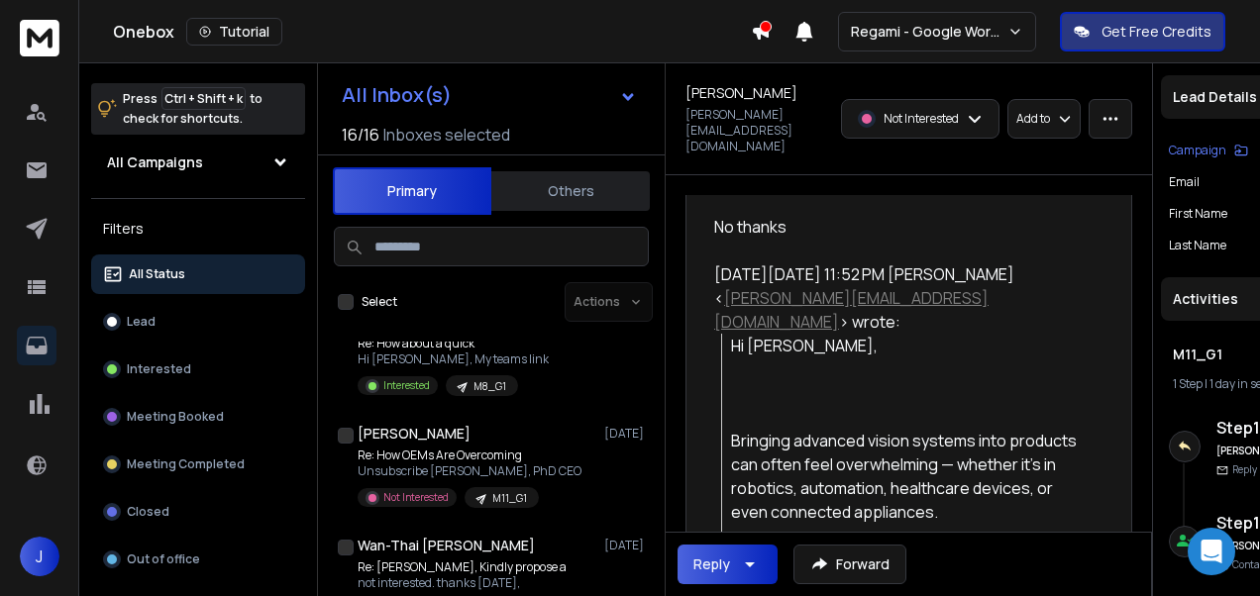
scroll to position [1166, 0]
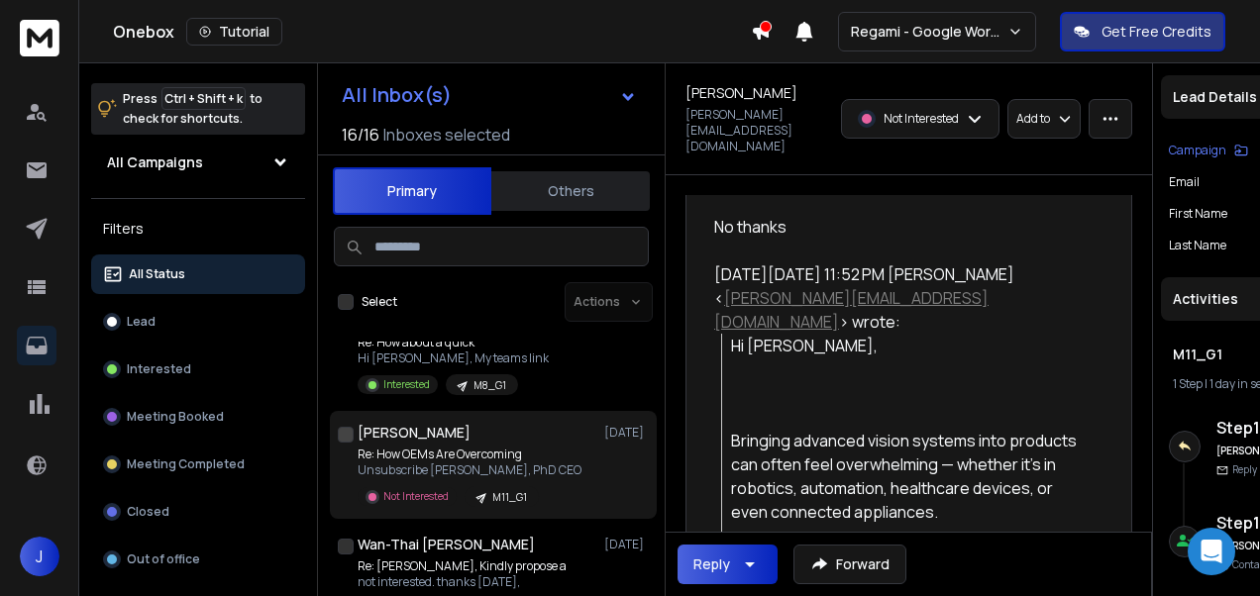
click at [490, 452] on p "Re: How OEMs Are Overcoming" at bounding box center [470, 455] width 224 height 16
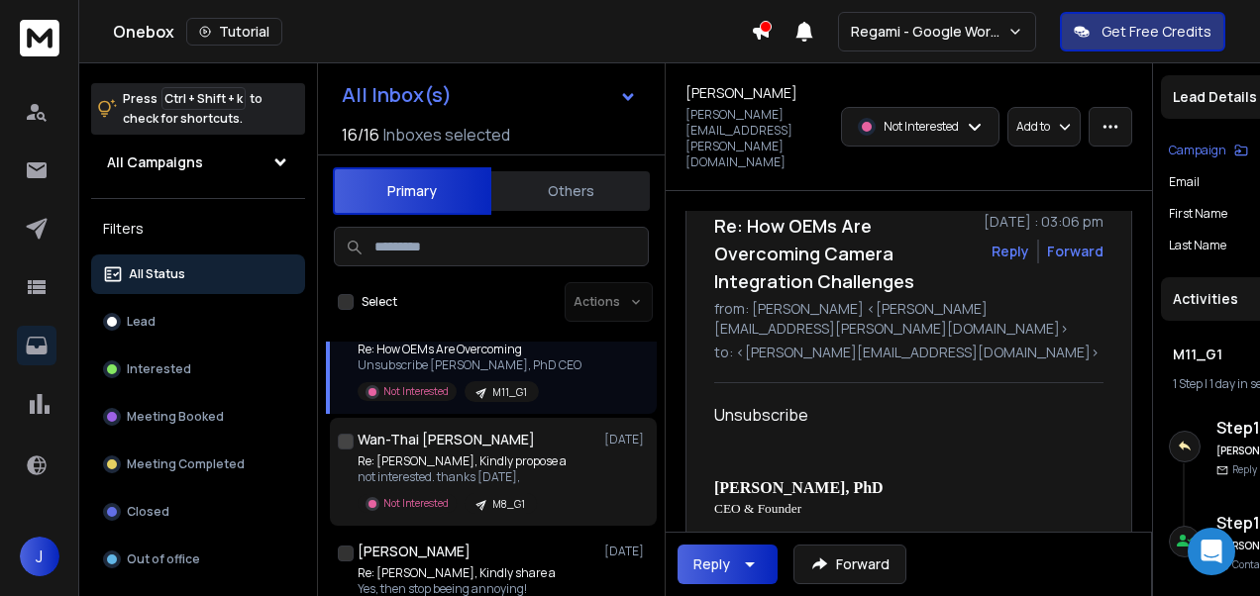
scroll to position [1275, 0]
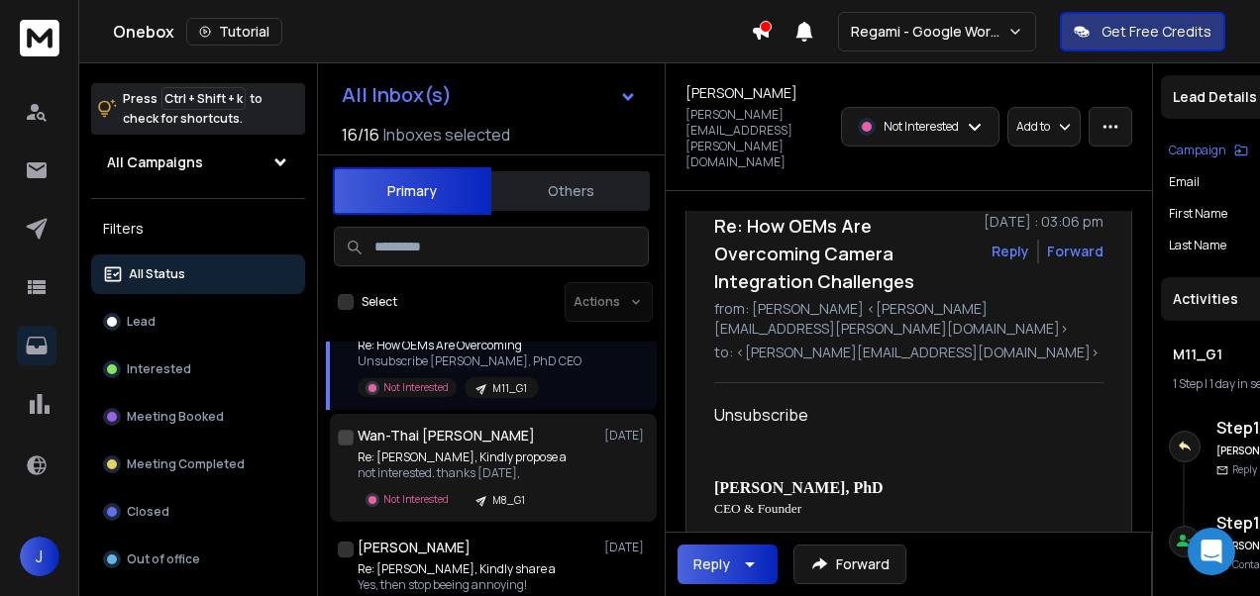
click at [526, 448] on div "Wan-Thai [PERSON_NAME] [DATE] Re: [PERSON_NAME], Kindly propose a not intereste…" at bounding box center [503, 468] width 291 height 84
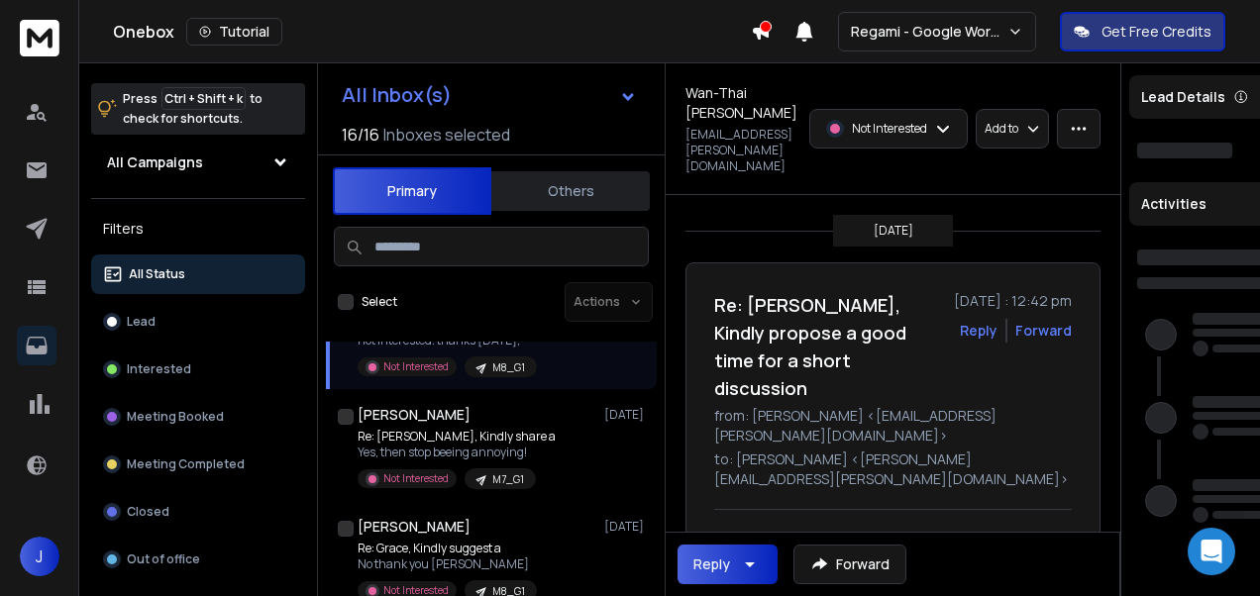
scroll to position [1410, 0]
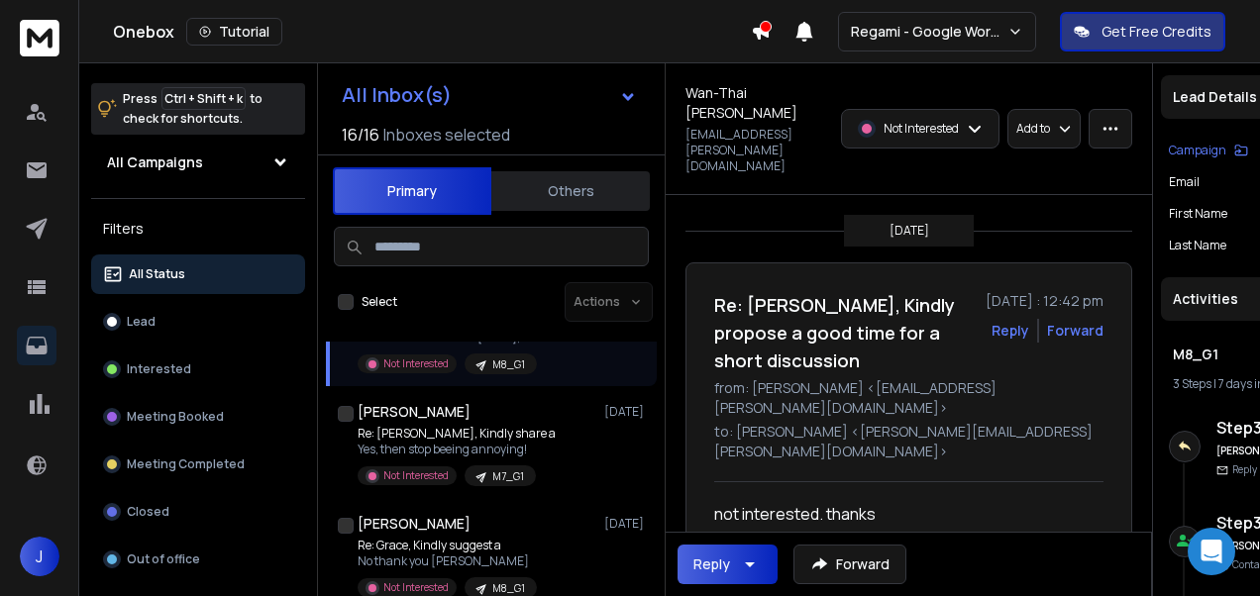
click at [526, 448] on p "Yes, then stop beeing annoying!" at bounding box center [457, 450] width 198 height 16
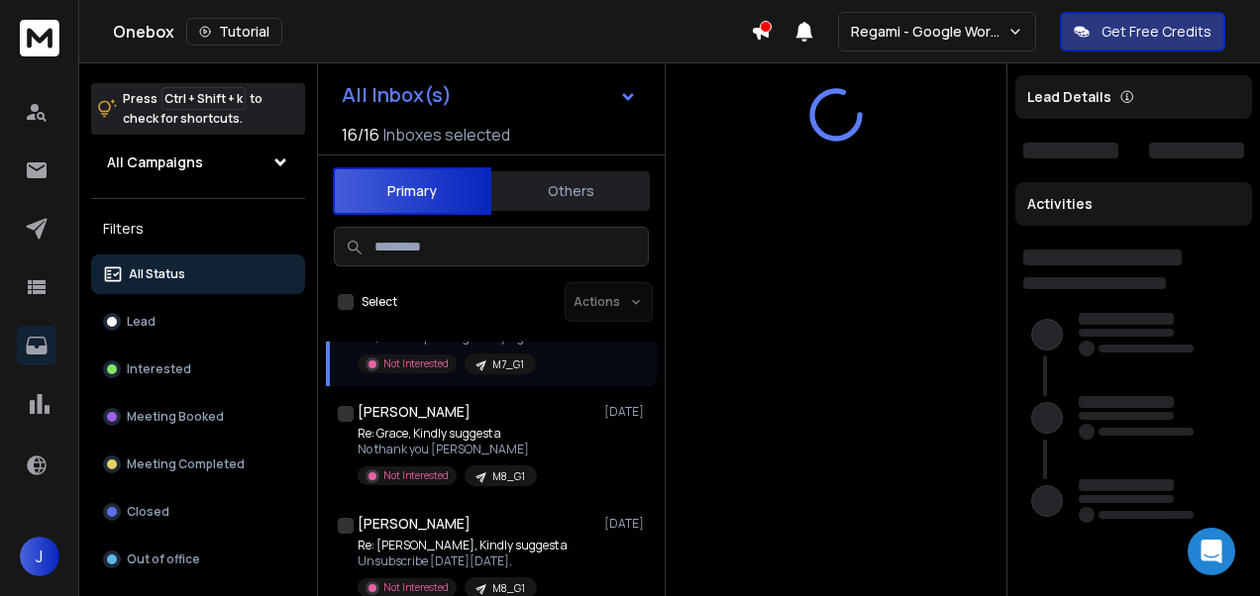
scroll to position [1524, 0]
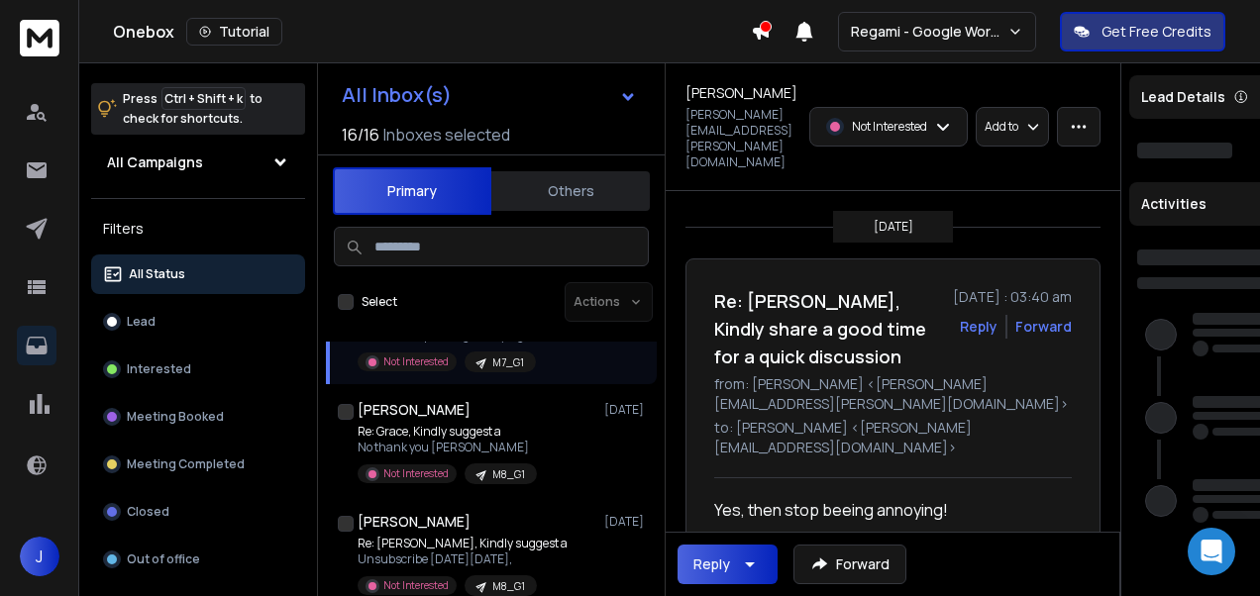
click at [526, 448] on p "No thank you [PERSON_NAME]" at bounding box center [447, 448] width 179 height 16
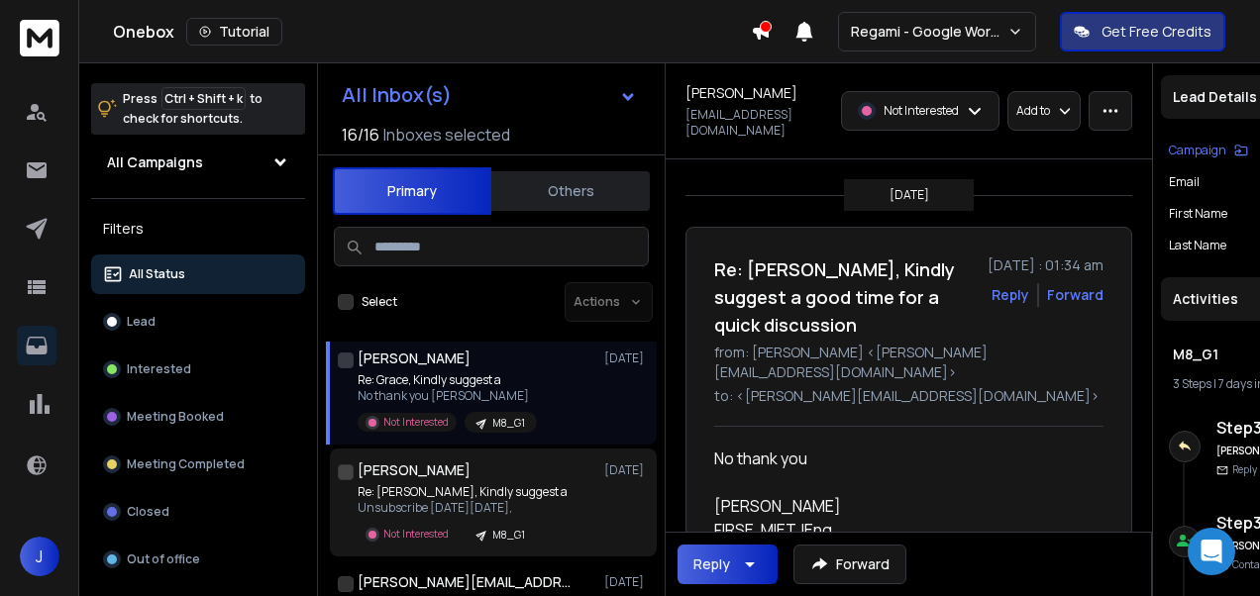
scroll to position [1577, 0]
click at [513, 507] on p "Unsubscribe [DATE][DATE]," at bounding box center [463, 507] width 210 height 16
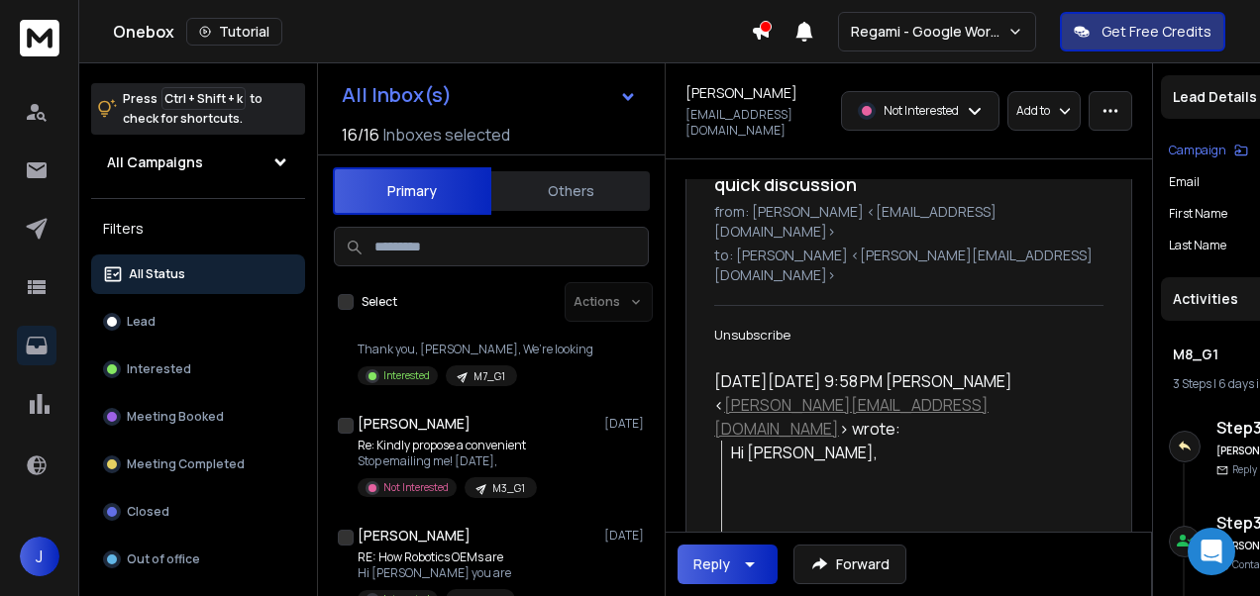
scroll to position [1849, 0]
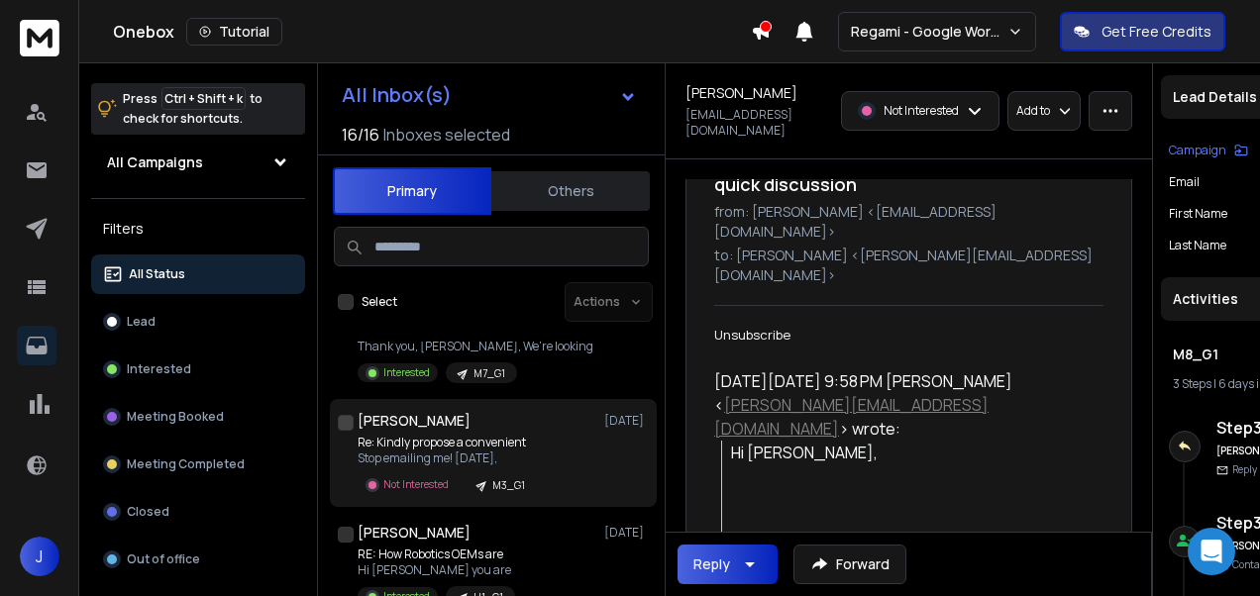
click at [465, 457] on p "Stop emailing me! [DATE]," at bounding box center [447, 459] width 179 height 16
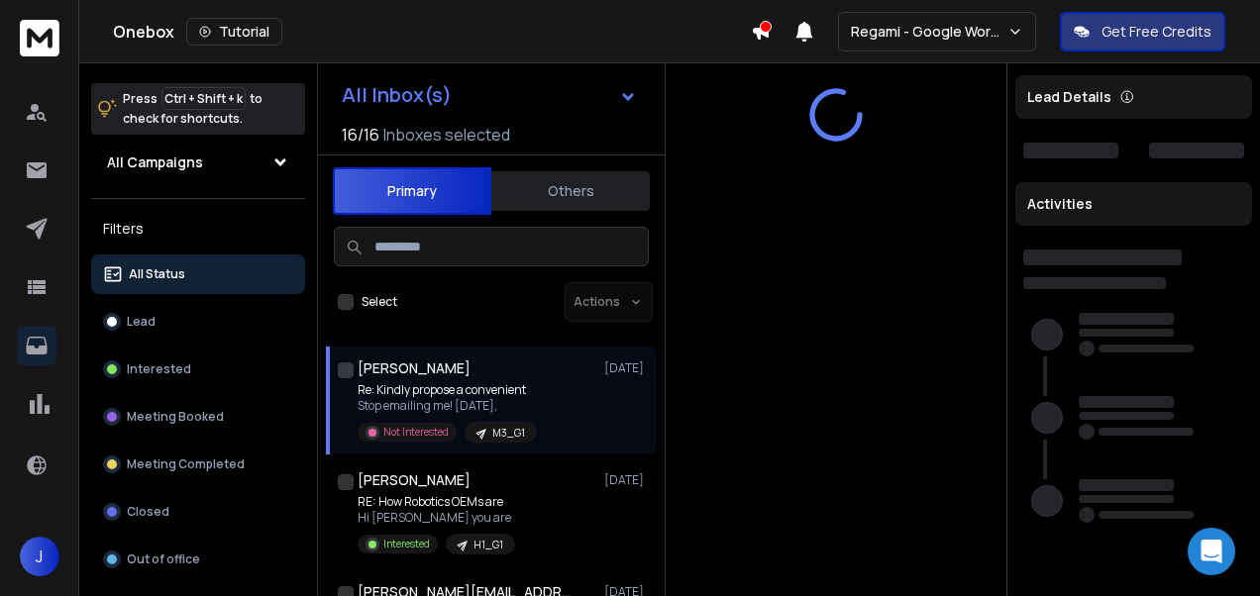
scroll to position [1924, 0]
